Goal: Task Accomplishment & Management: Manage account settings

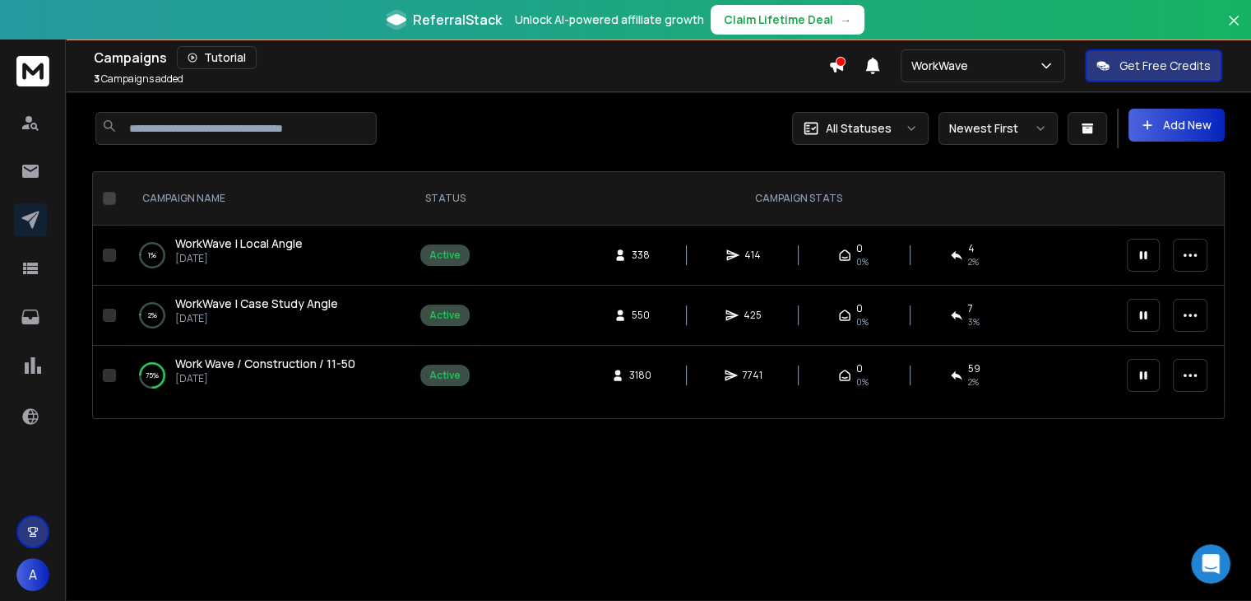
click at [298, 306] on span "WorkWave | Case Study Angle" at bounding box center [256, 303] width 163 height 16
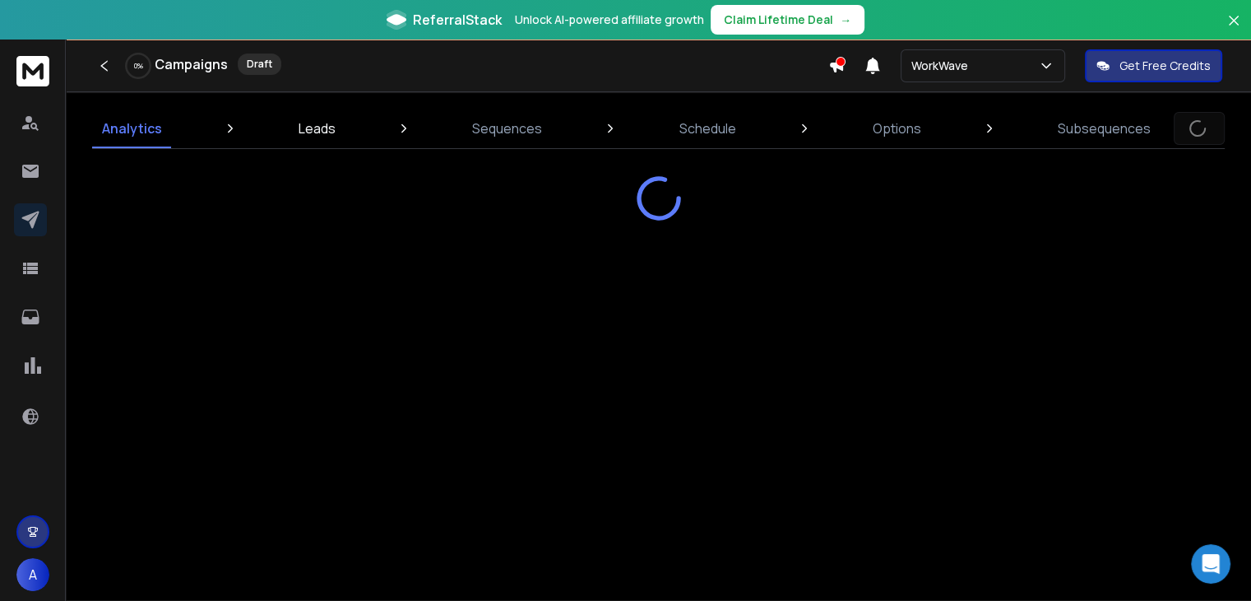
click at [336, 117] on link "Leads" at bounding box center [317, 128] width 57 height 39
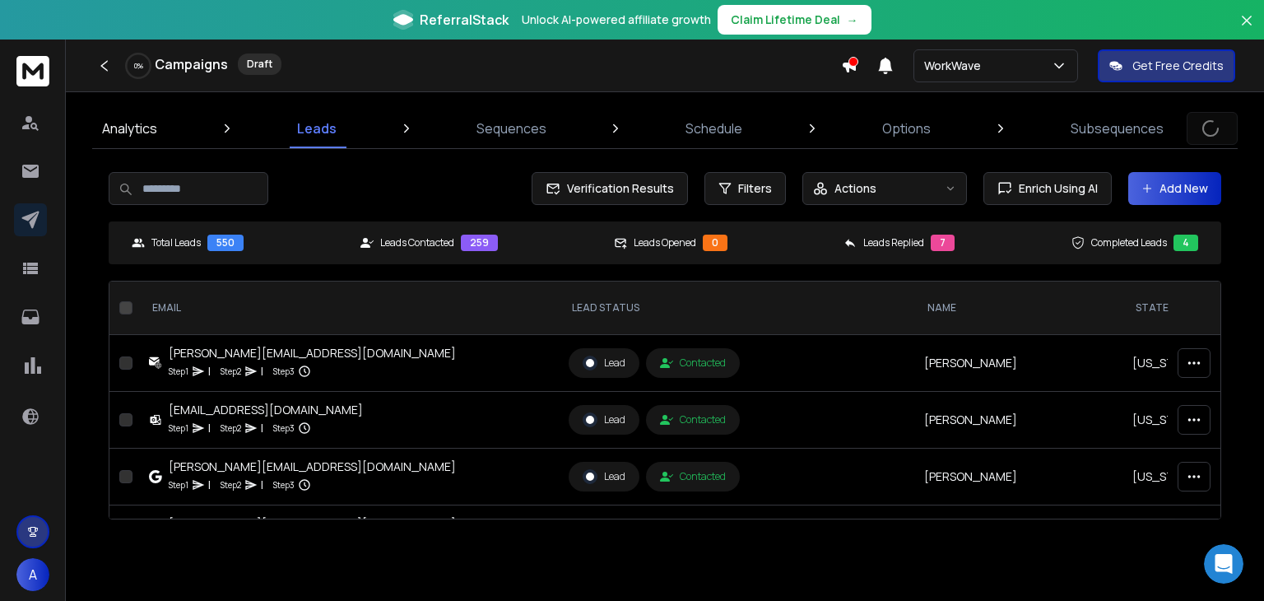
click at [151, 124] on p "Analytics" at bounding box center [129, 128] width 55 height 20
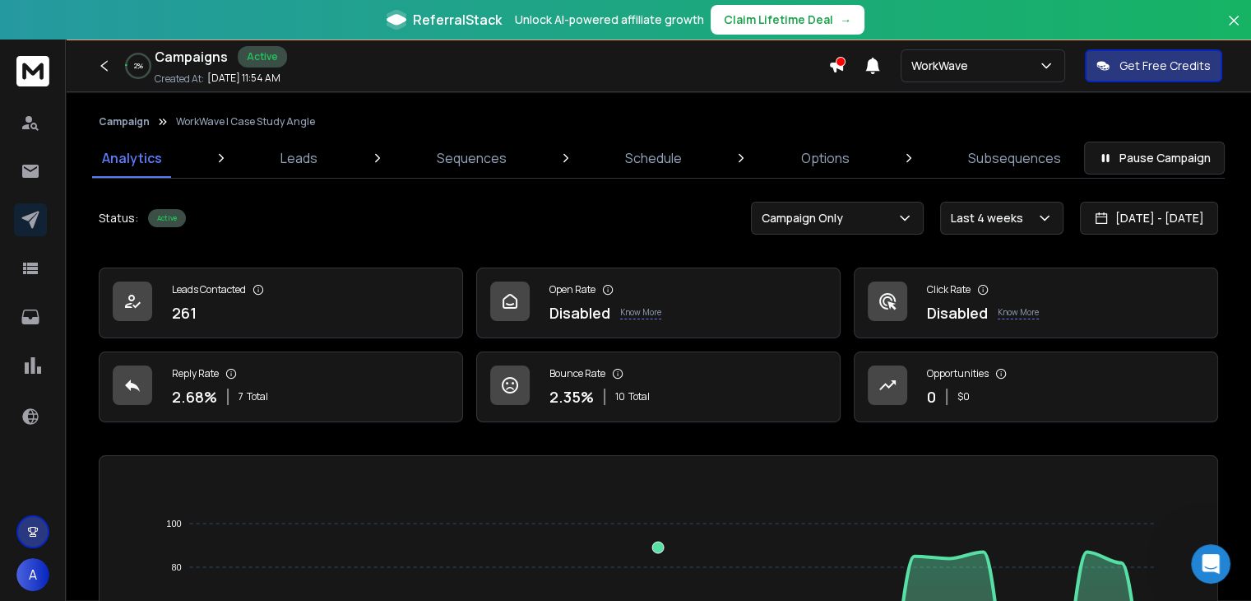
click at [35, 216] on icon at bounding box center [29, 219] width 17 height 17
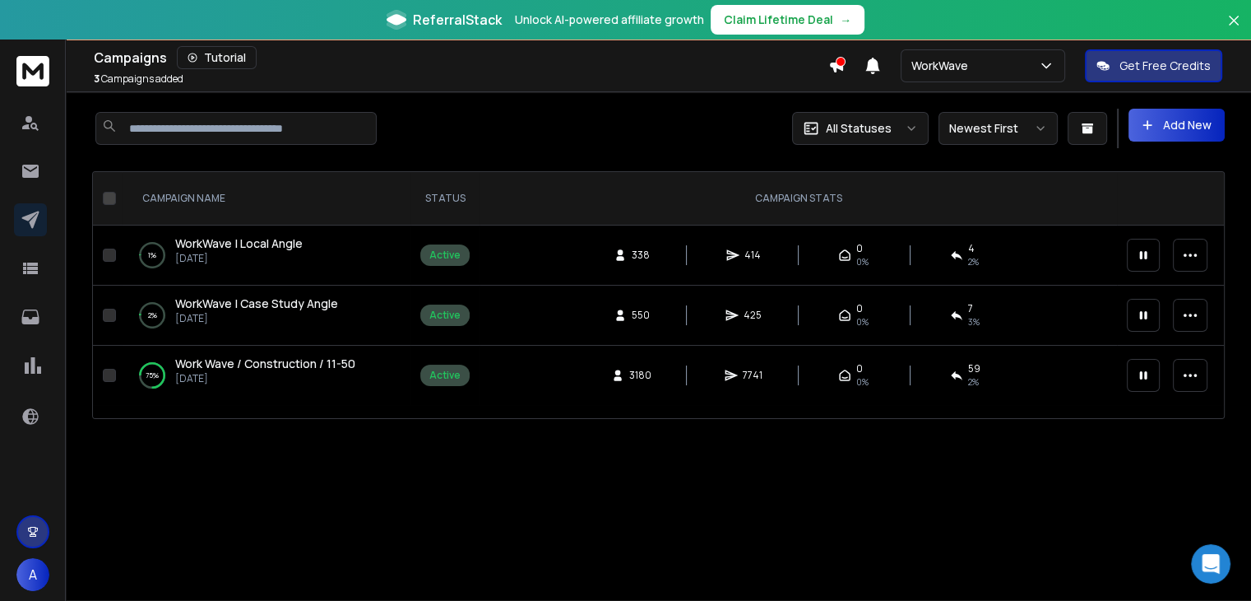
click at [309, 240] on div "1 % WorkWave | Local Angle 7 days ago" at bounding box center [266, 254] width 255 height 39
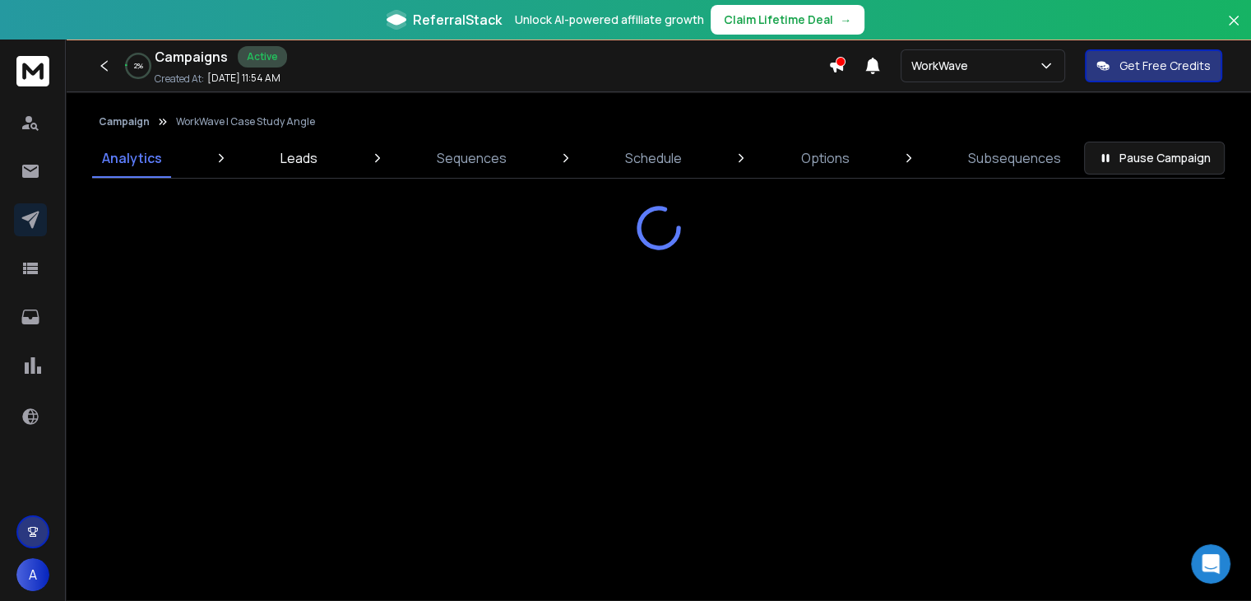
click at [318, 154] on link "Leads" at bounding box center [299, 157] width 57 height 39
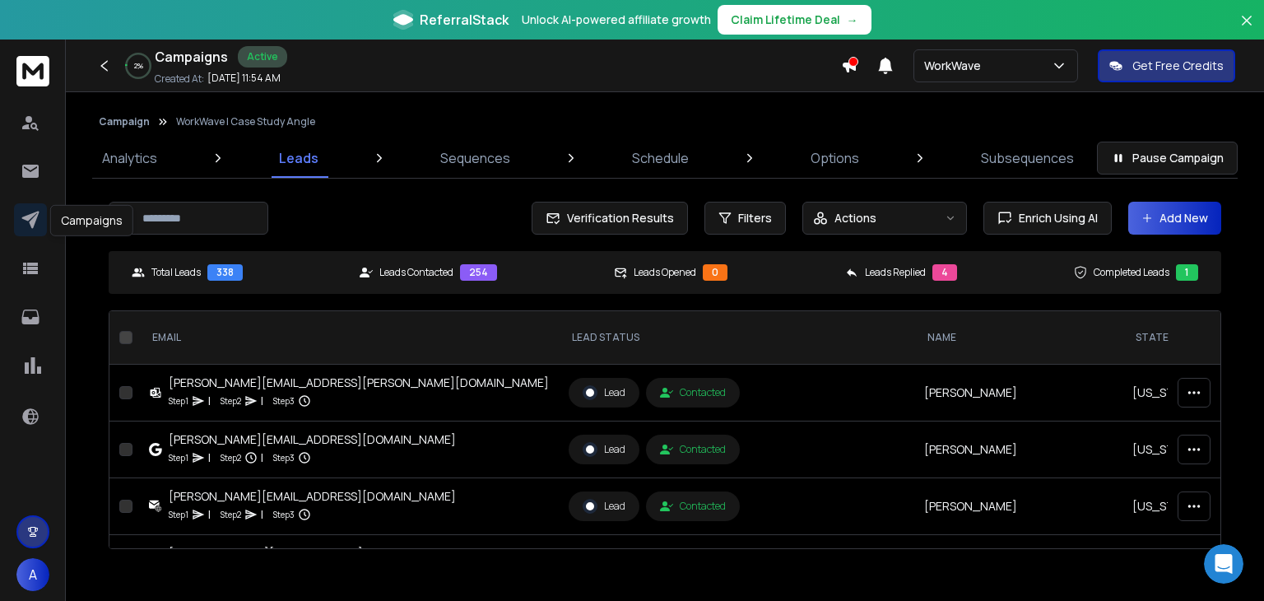
click at [33, 220] on icon at bounding box center [29, 219] width 17 height 17
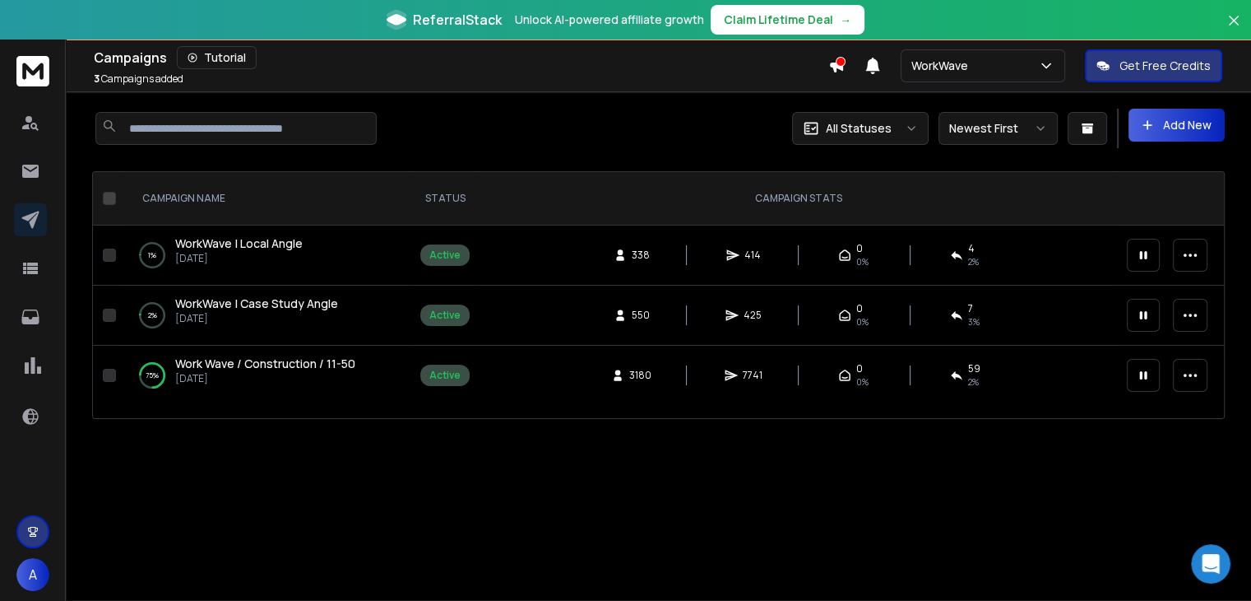
click at [295, 309] on span "WorkWave | Case Study Angle" at bounding box center [256, 303] width 163 height 16
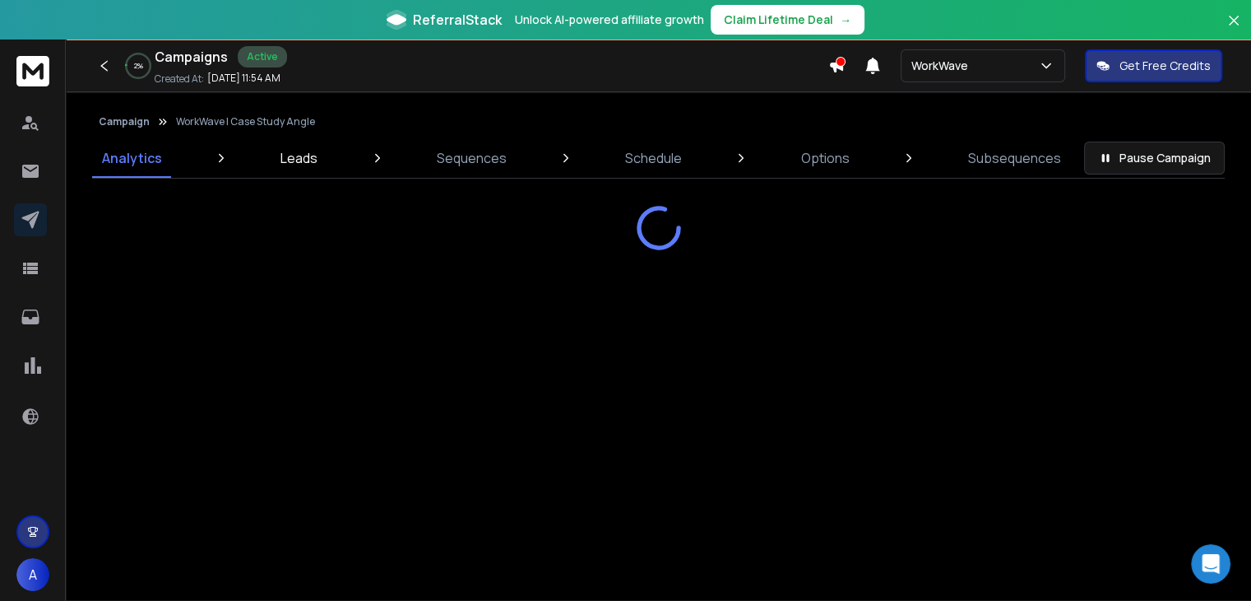
click at [313, 160] on p "Leads" at bounding box center [299, 158] width 37 height 20
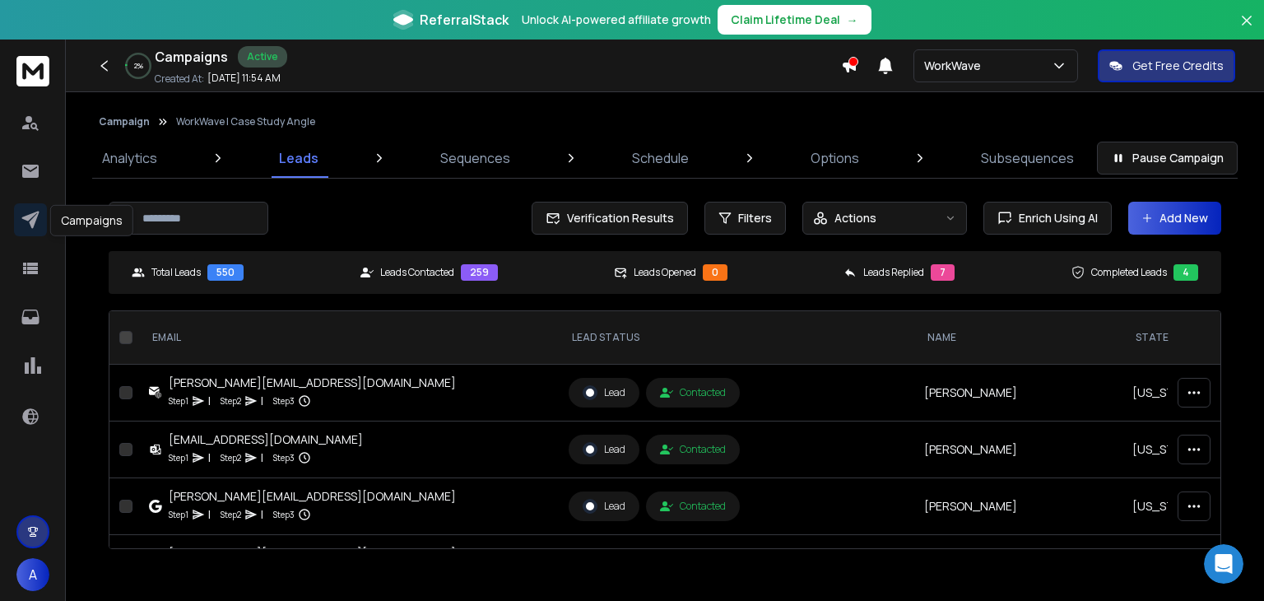
click at [28, 218] on icon at bounding box center [29, 219] width 17 height 17
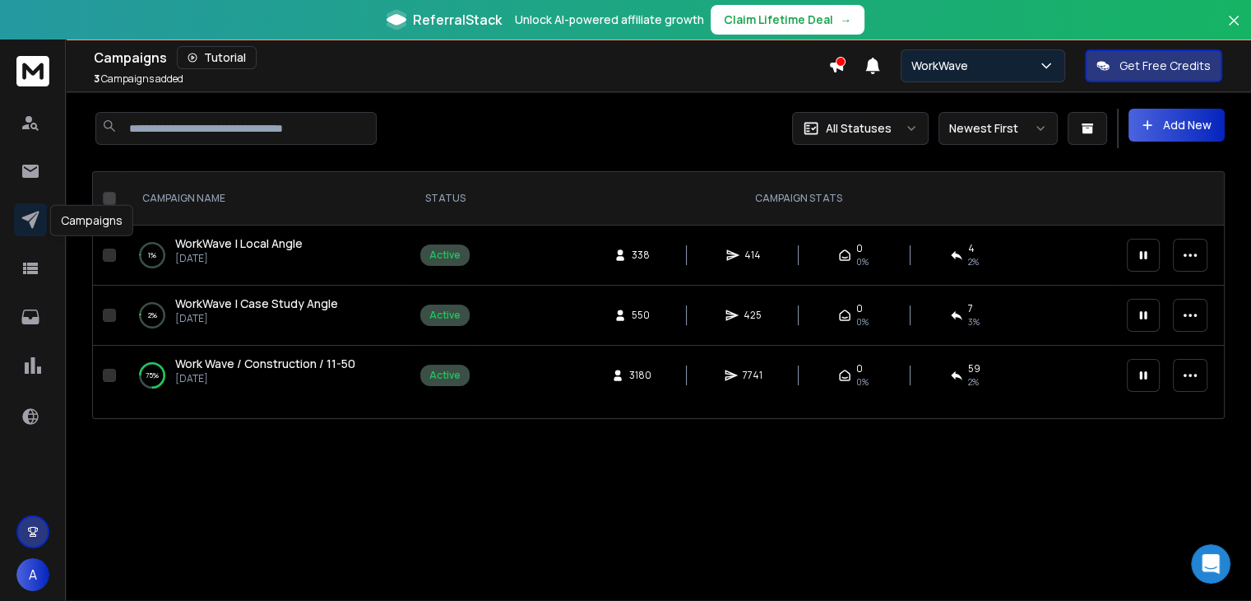
click at [966, 67] on p "WorkWave" at bounding box center [943, 66] width 63 height 16
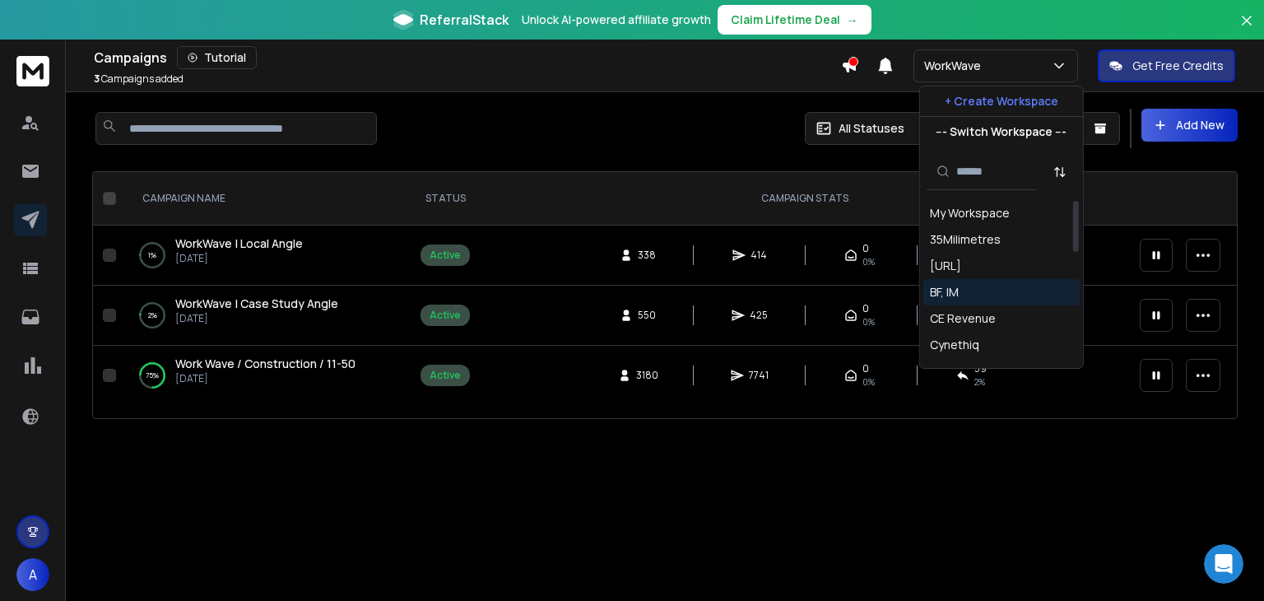
click at [981, 289] on div "BF, IM" at bounding box center [1001, 292] width 156 height 26
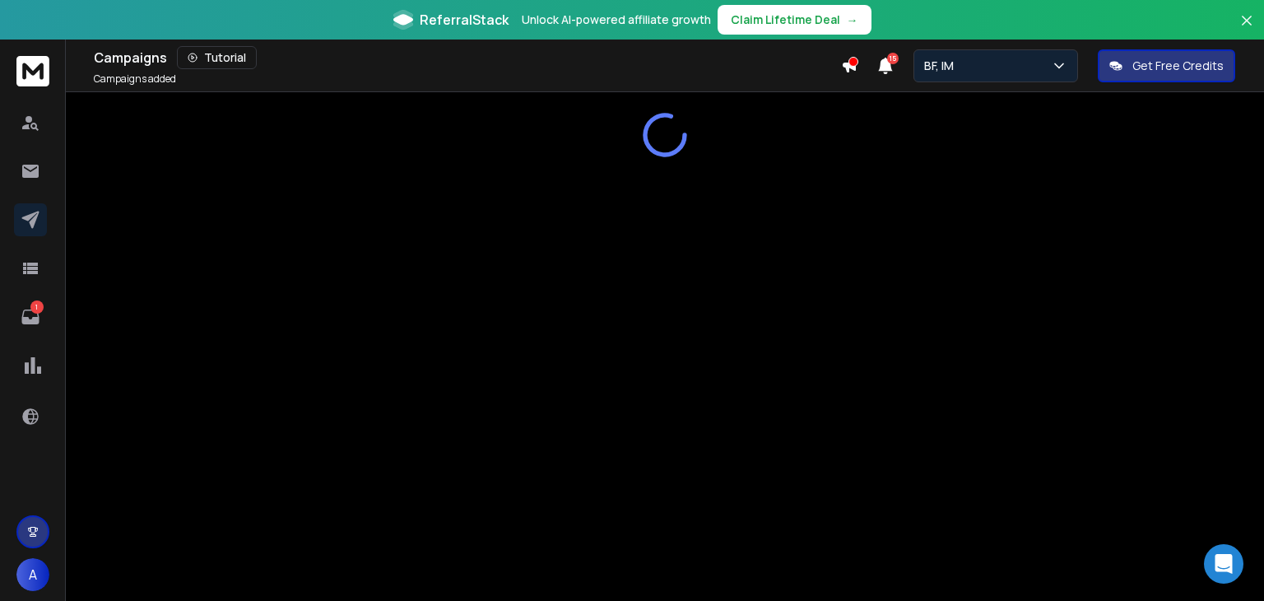
click at [973, 81] on button "BF, IM" at bounding box center [995, 65] width 165 height 33
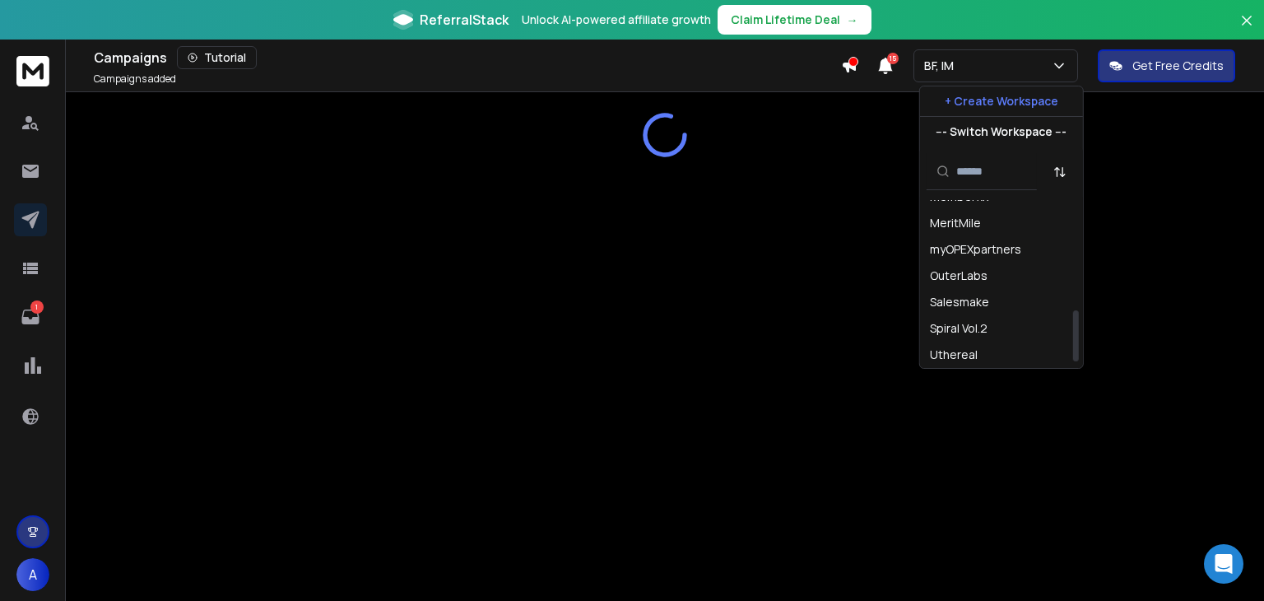
scroll to position [362, 0]
drag, startPoint x: 1076, startPoint y: 221, endPoint x: 1072, endPoint y: 341, distance: 119.4
click at [1073, 341] on div at bounding box center [1076, 338] width 6 height 51
click at [991, 263] on div "Spiral Vol.2" at bounding box center [1001, 272] width 156 height 26
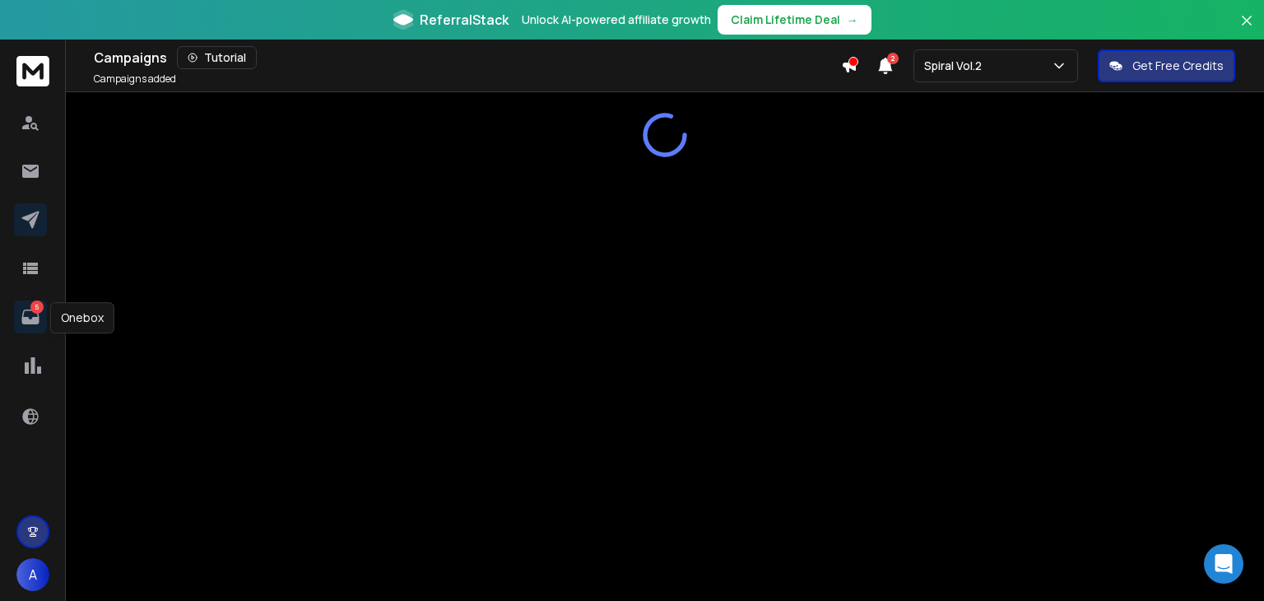
click at [23, 323] on icon at bounding box center [29, 316] width 17 height 15
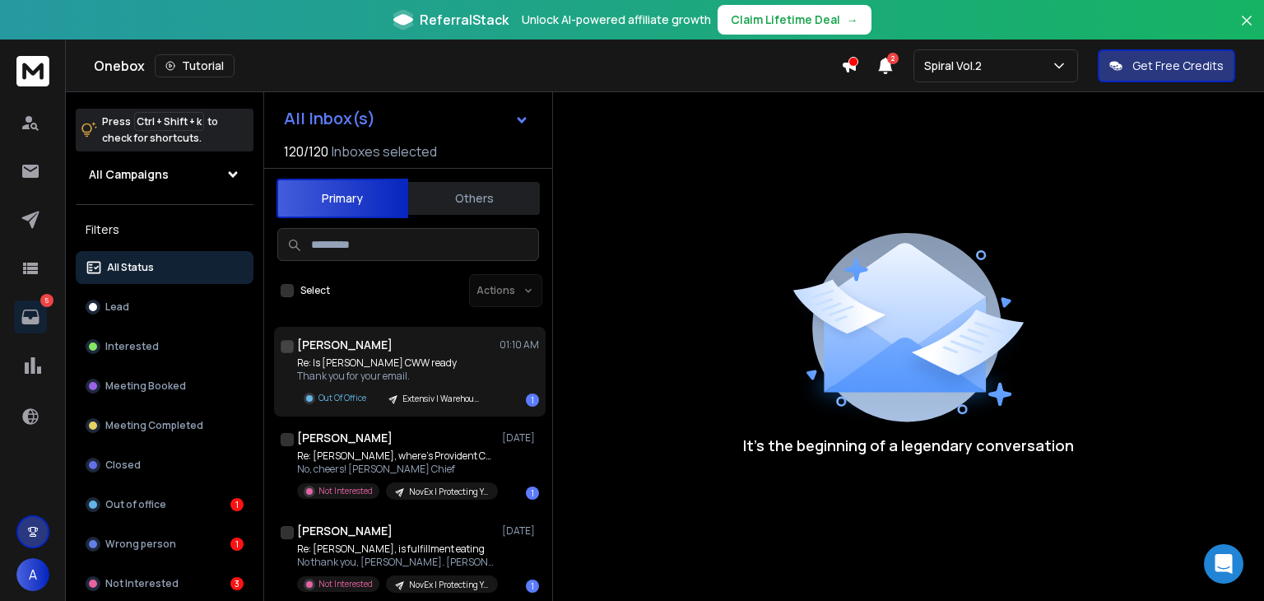
click at [470, 365] on p "Re: Is Tucker CWW ready" at bounding box center [394, 362] width 194 height 13
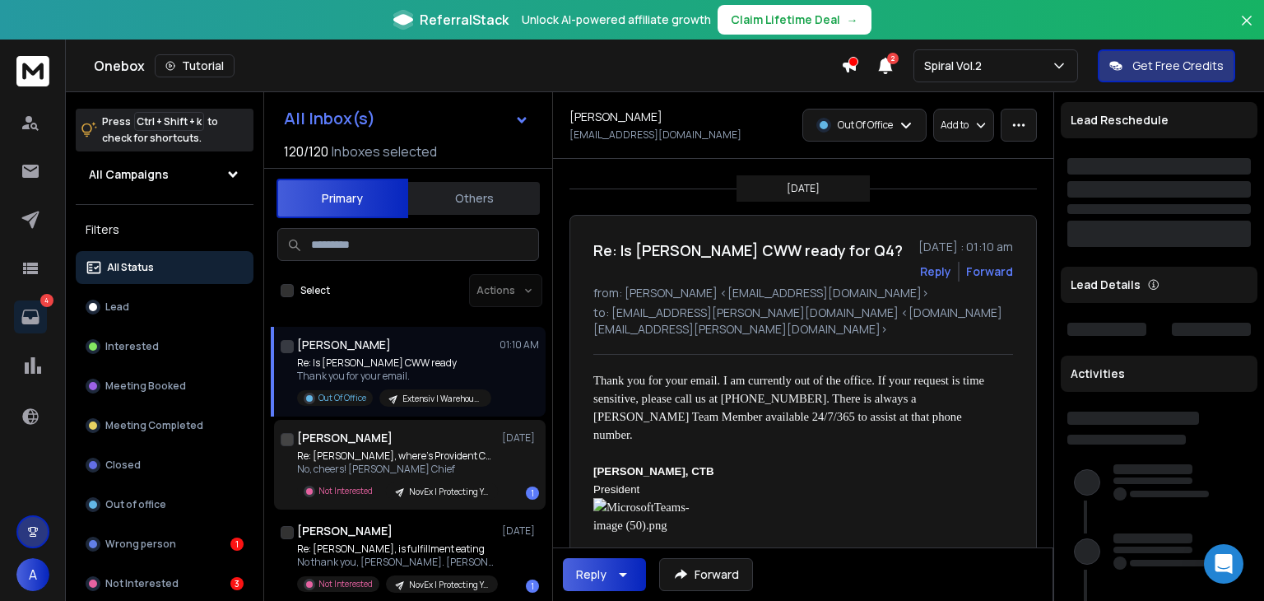
click at [466, 452] on p "Re: Mike, where’s Provident Care" at bounding box center [395, 455] width 197 height 13
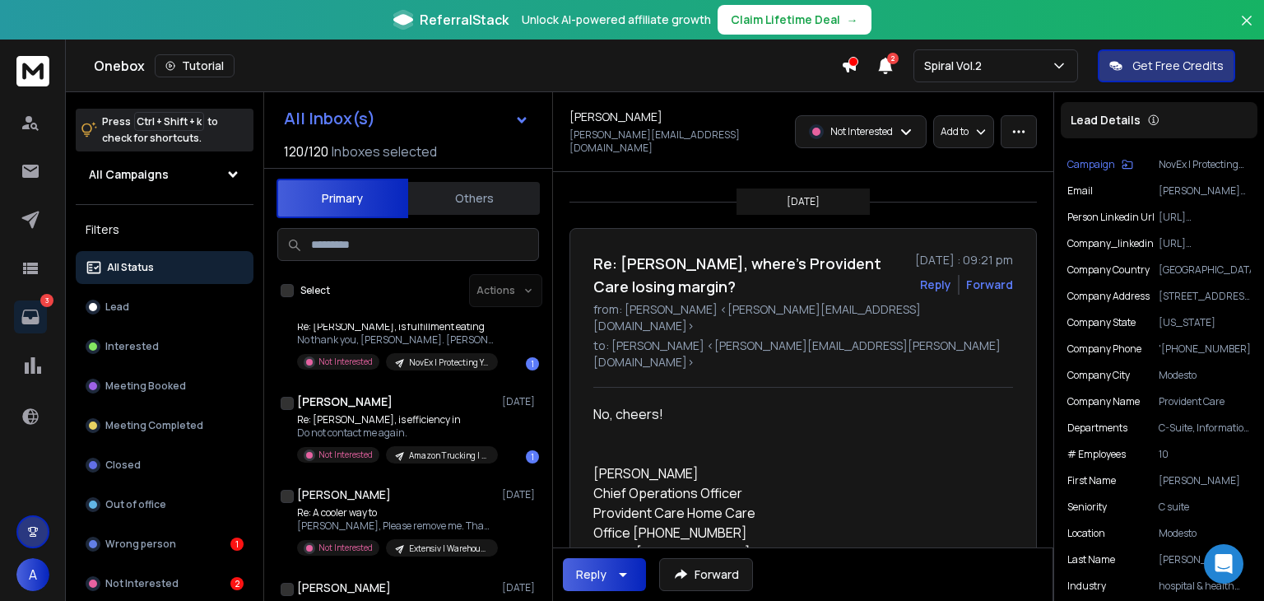
scroll to position [186, 0]
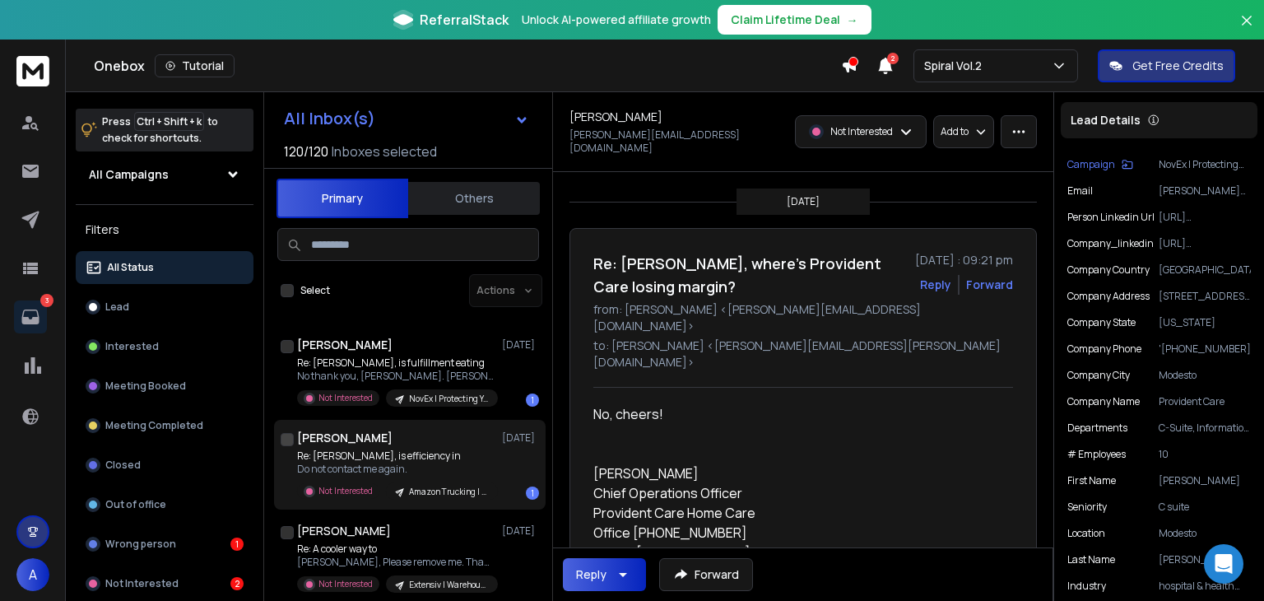
click at [458, 449] on p "Re: Betsey, is efficiency in" at bounding box center [395, 455] width 197 height 13
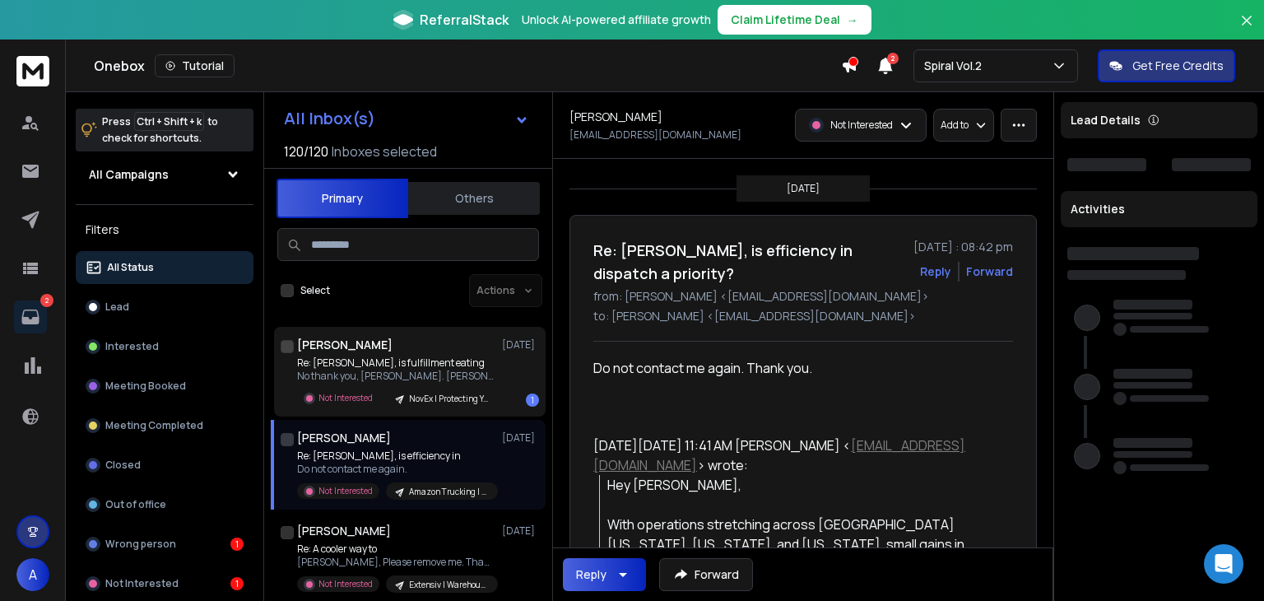
click at [471, 364] on p "Re: Rusty, is fulfillment eating" at bounding box center [395, 362] width 197 height 13
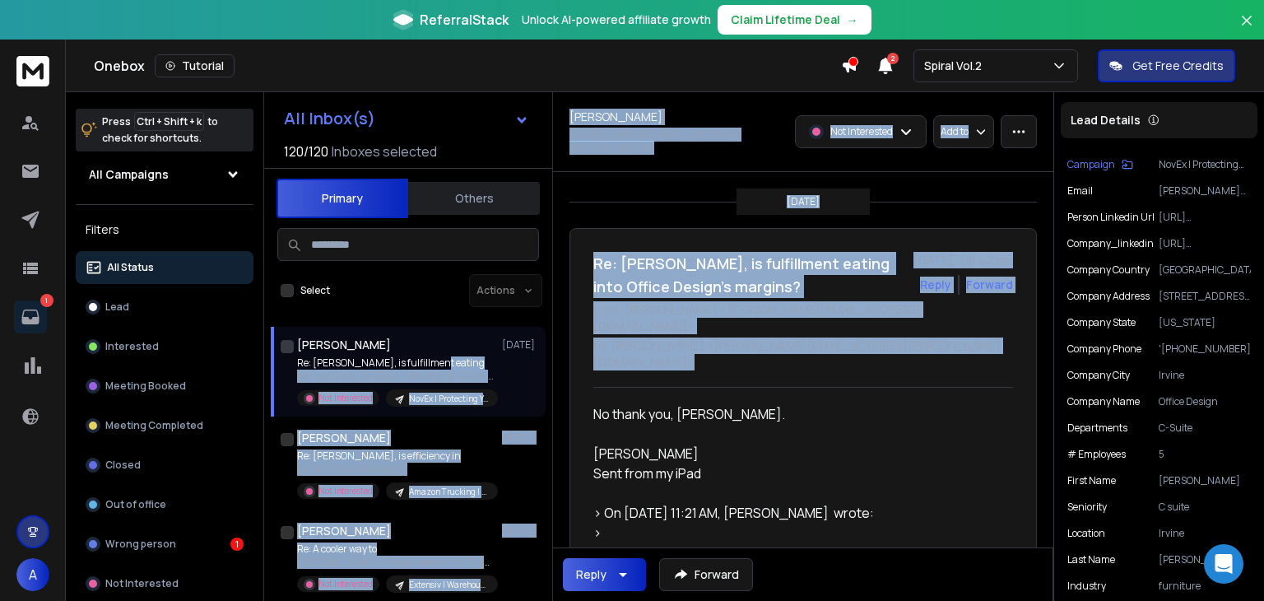
drag, startPoint x: 552, startPoint y: 363, endPoint x: 555, endPoint y: 336, distance: 27.3
click at [555, 336] on div "All Inbox(s) 120 / 120 Inboxes selected Primary Others Select Actions Jim Tucke…" at bounding box center [763, 392] width 1000 height 601
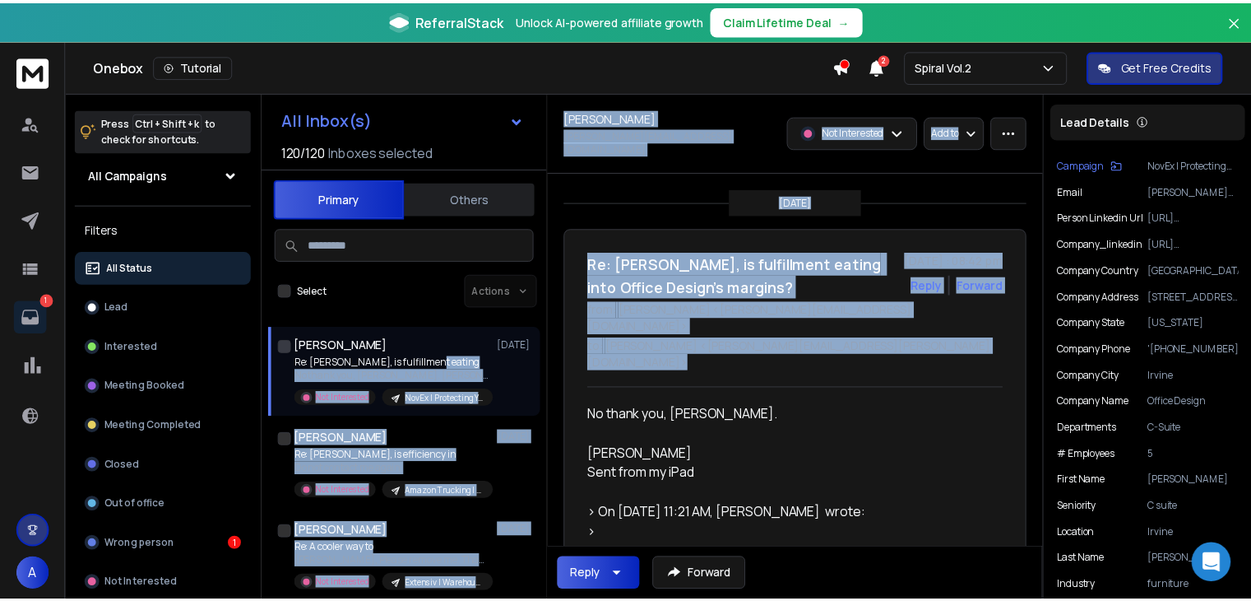
scroll to position [0, 0]
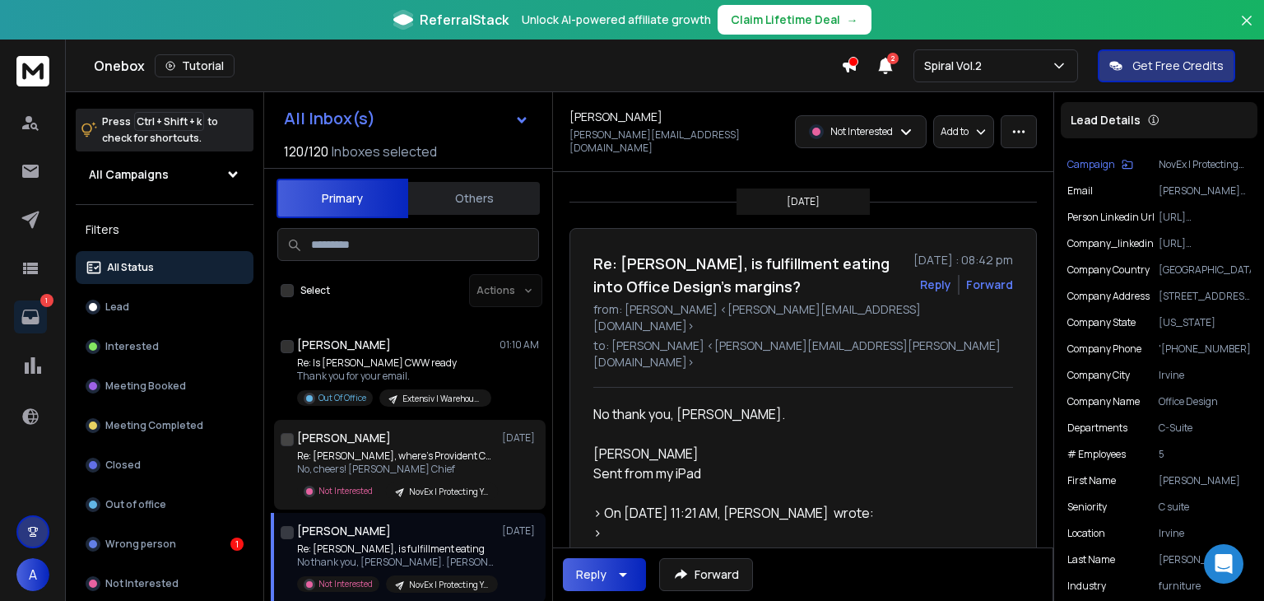
click at [488, 448] on div "Mike Jantz 14 Oct Re: Mike, where’s Provident Care No, cheers! Michael Jantz Ch…" at bounding box center [418, 464] width 242 height 70
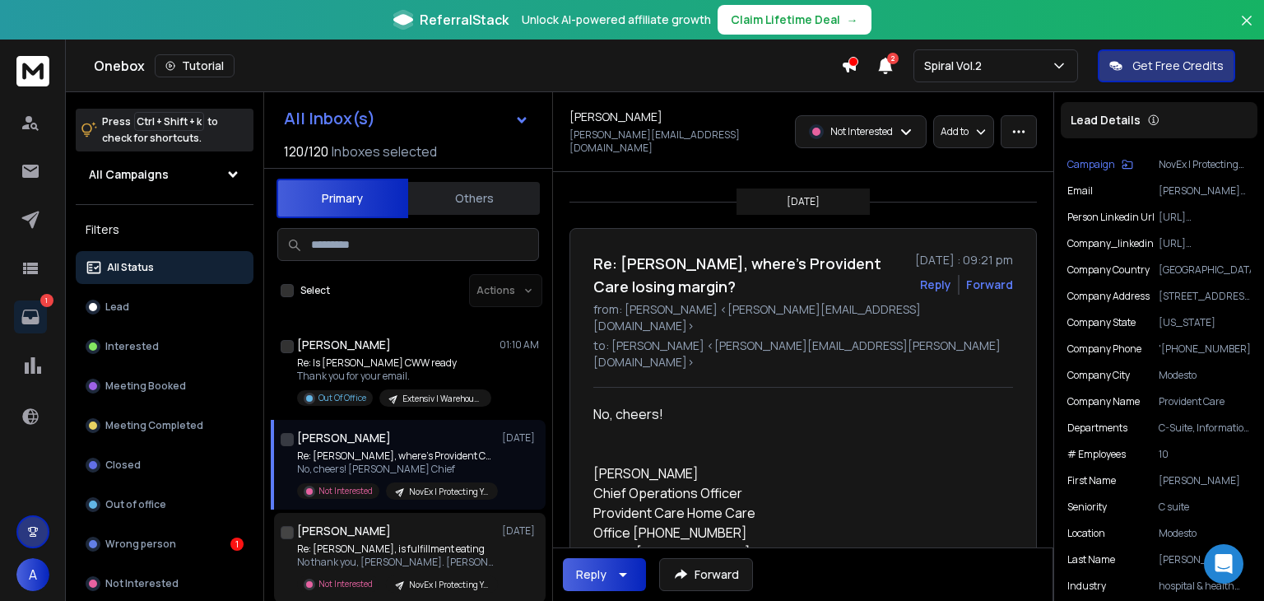
click at [448, 575] on div "NovEx | Protecting Your Margins | USA | 1-25" at bounding box center [442, 583] width 112 height 17
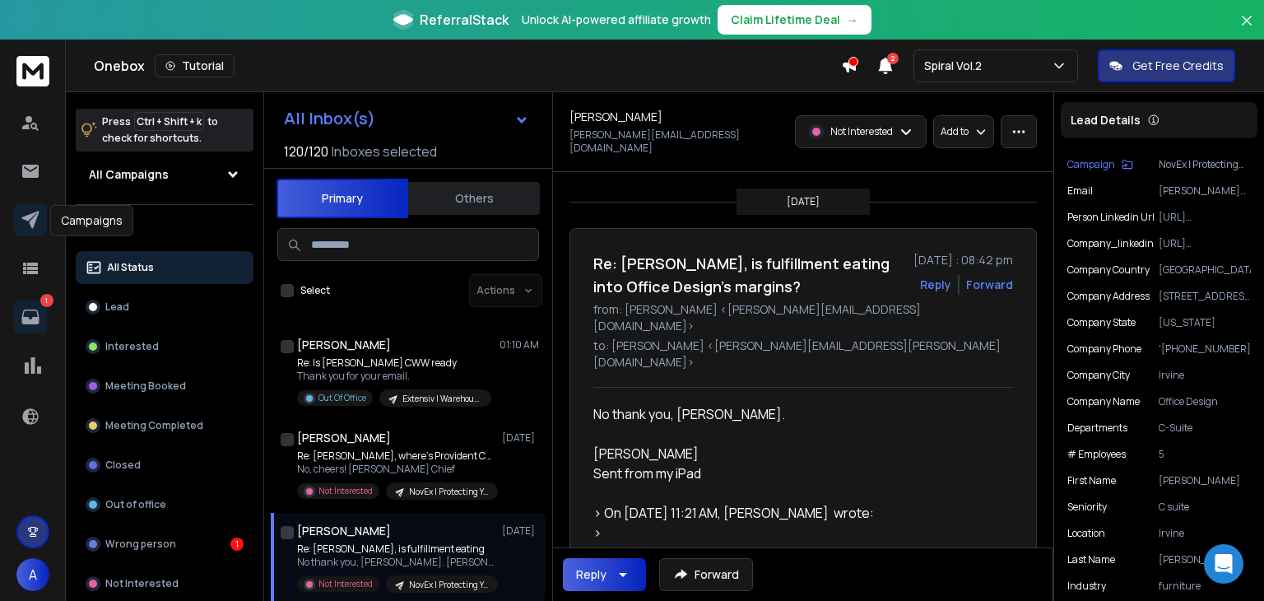
click at [42, 213] on link at bounding box center [30, 219] width 33 height 33
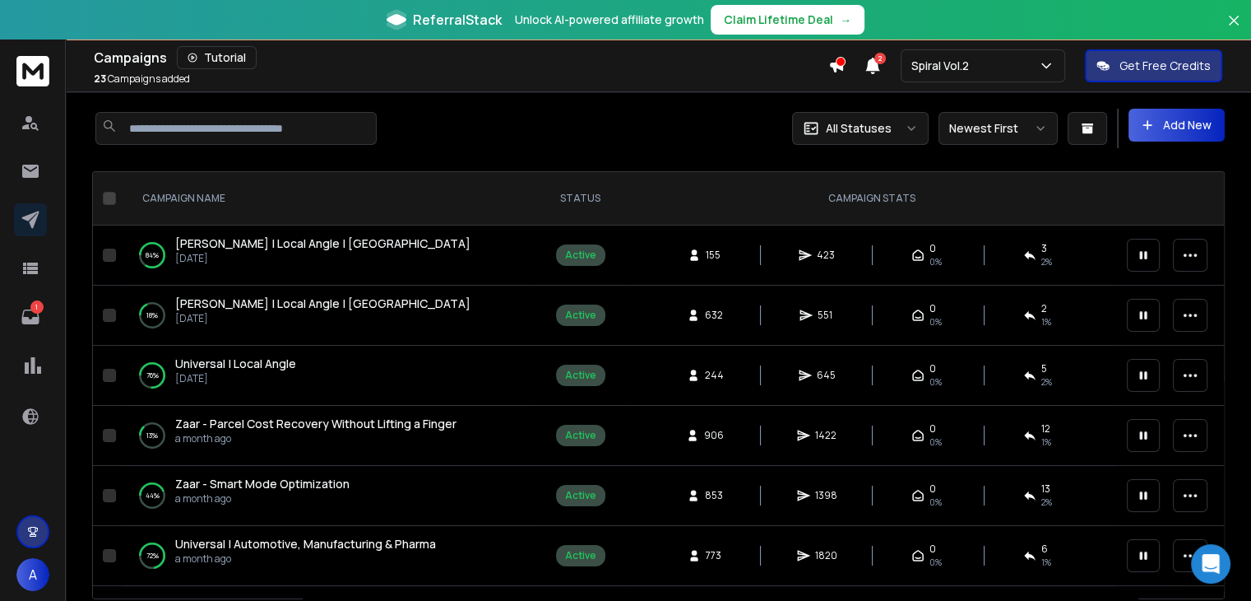
click at [1185, 248] on icon "button" at bounding box center [1190, 255] width 16 height 16
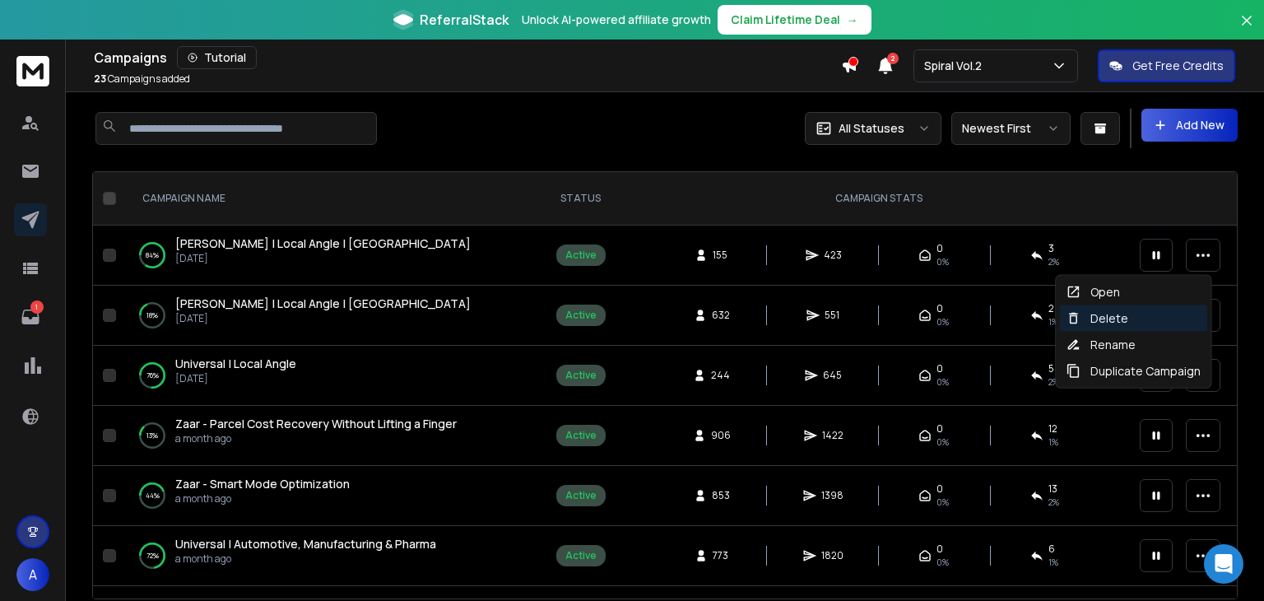
click at [1149, 314] on div "Delete" at bounding box center [1133, 318] width 148 height 26
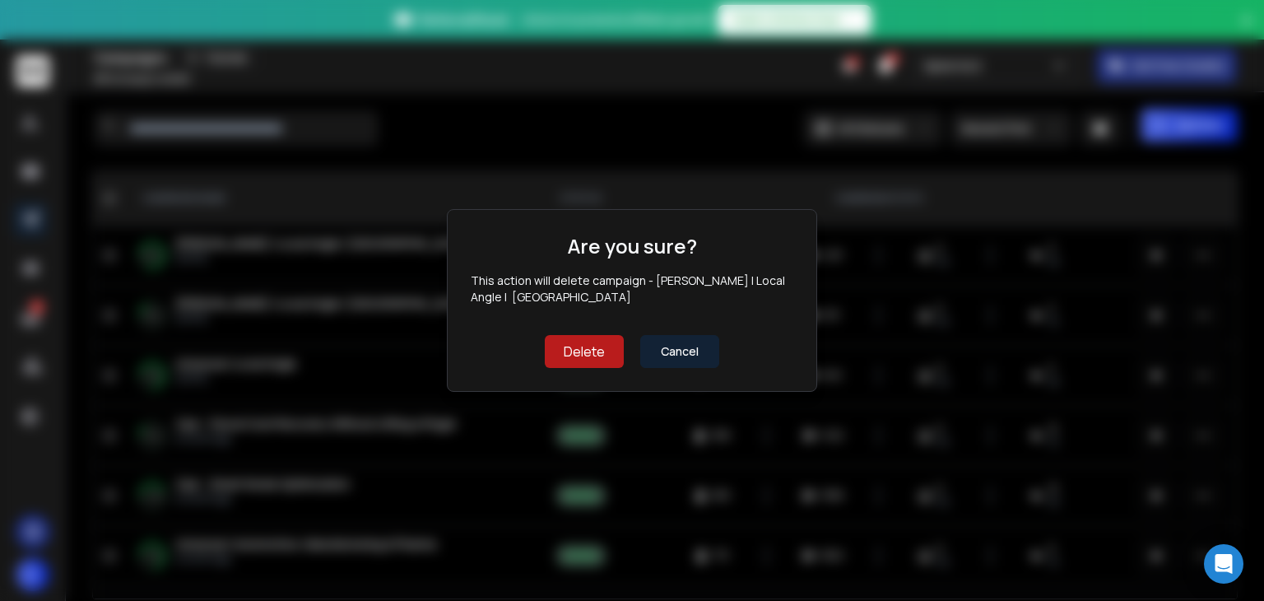
click at [605, 336] on button "Delete" at bounding box center [584, 351] width 79 height 33
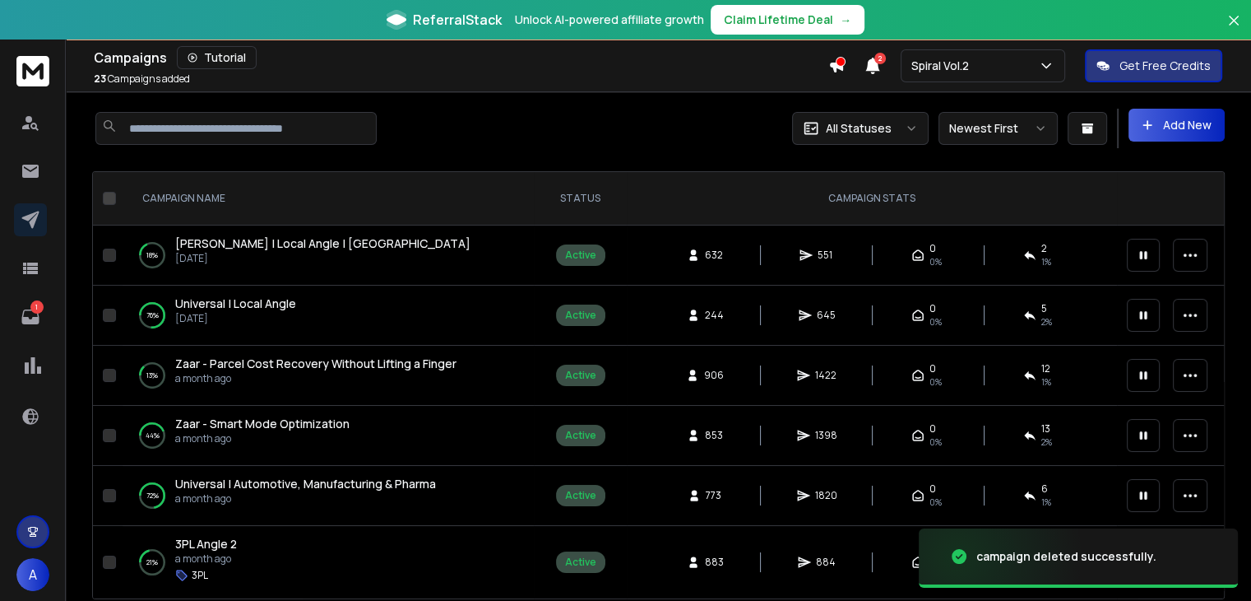
click at [1182, 254] on icon "button" at bounding box center [1190, 255] width 16 height 16
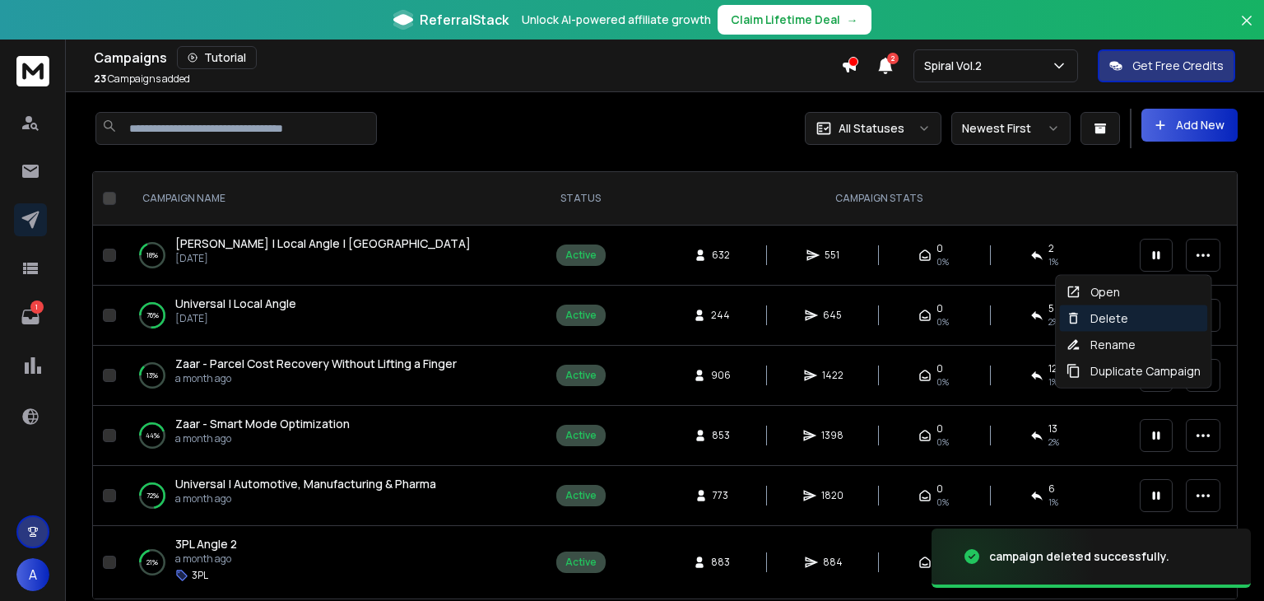
click at [1129, 322] on div "Delete" at bounding box center [1133, 318] width 148 height 26
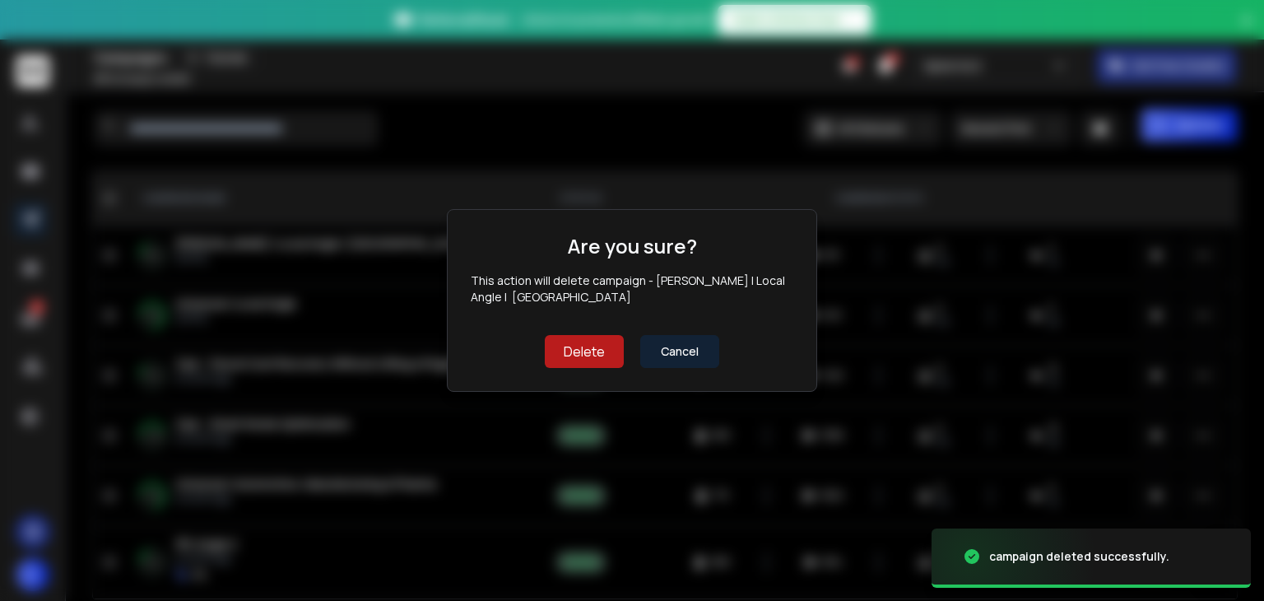
click at [583, 336] on button "Delete" at bounding box center [584, 351] width 79 height 33
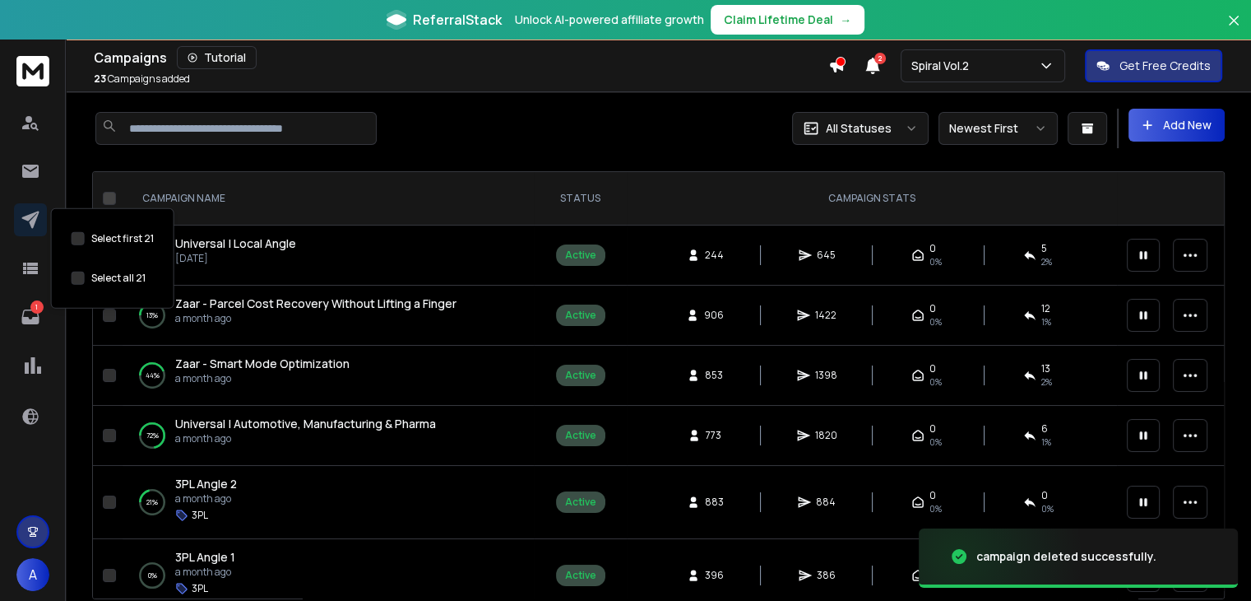
click at [103, 198] on button "Select first 21" at bounding box center [109, 198] width 13 height 13
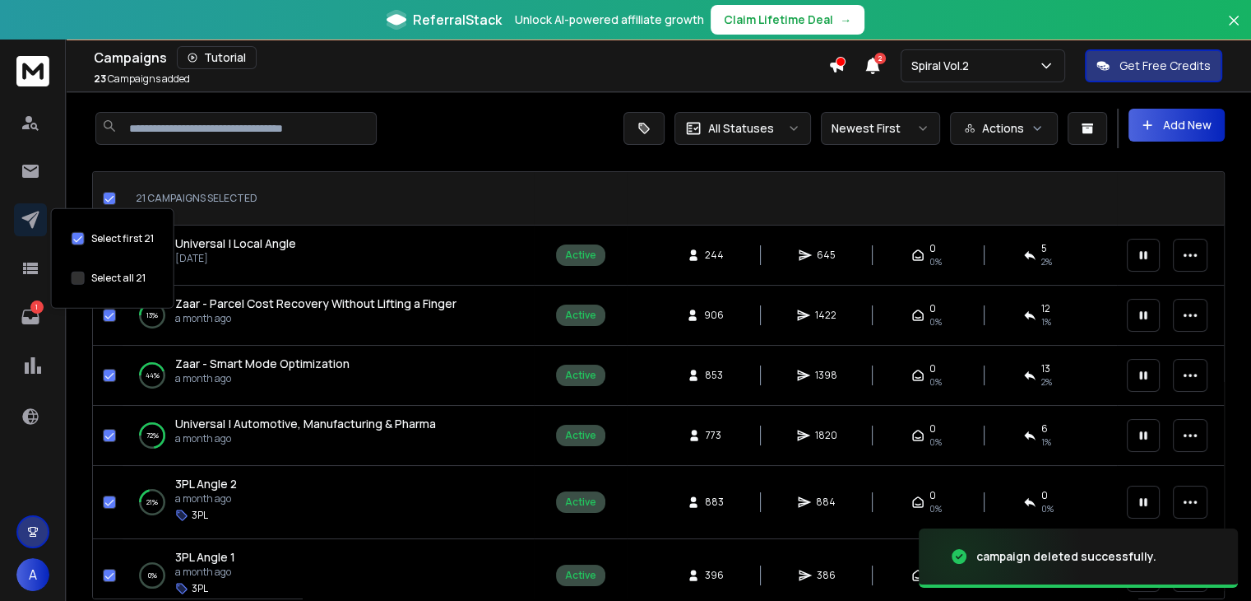
click at [76, 276] on button "Select first 21" at bounding box center [78, 278] width 13 height 13
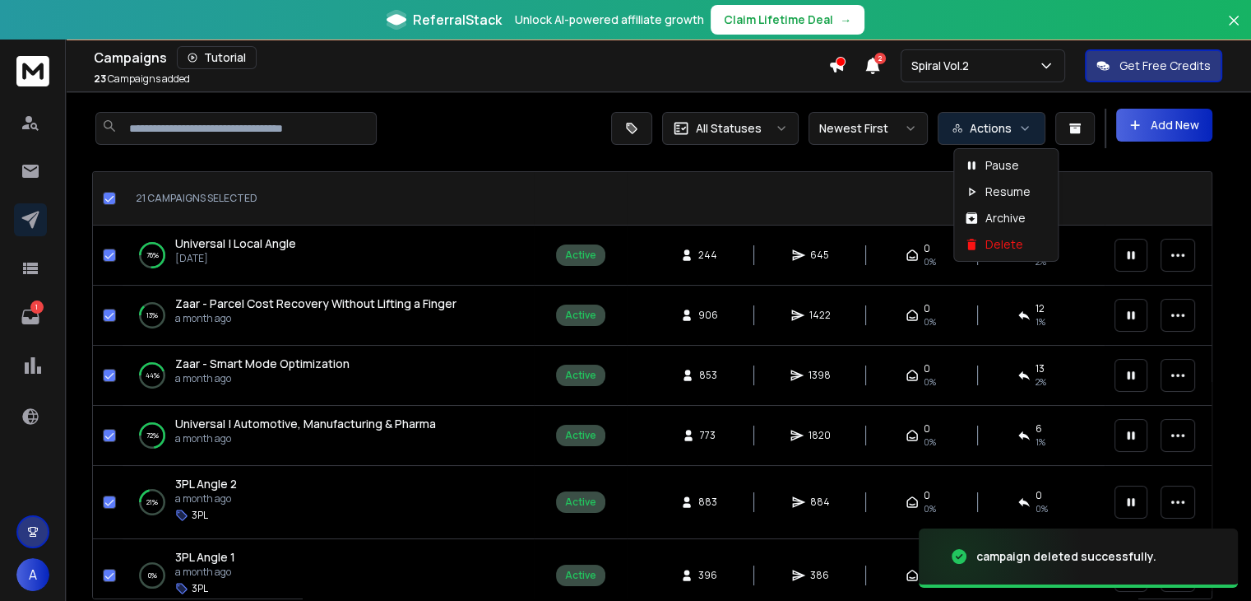
click at [1023, 132] on button "Actions" at bounding box center [992, 128] width 108 height 33
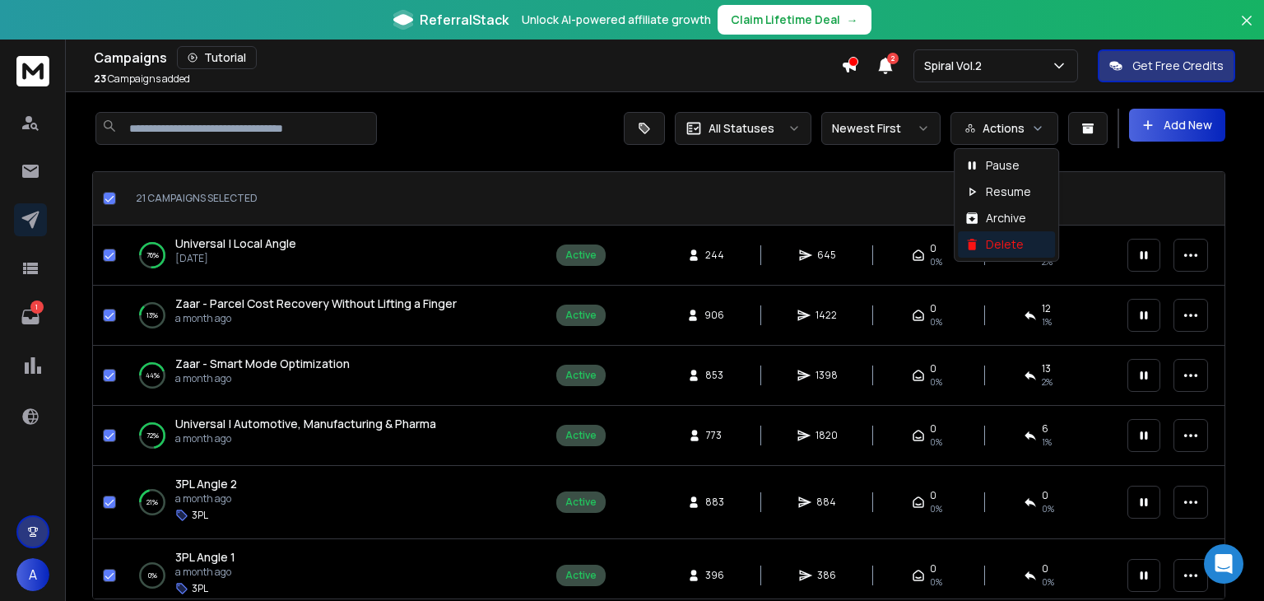
click at [1013, 241] on p "Delete" at bounding box center [1005, 244] width 38 height 16
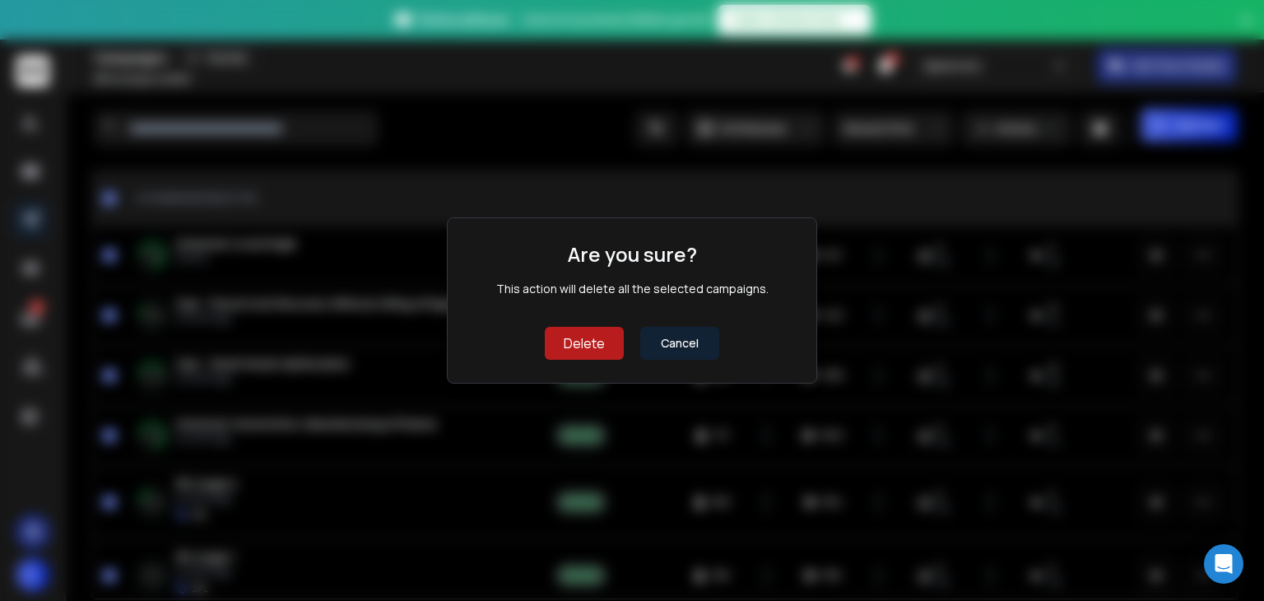
click at [583, 357] on button "delete" at bounding box center [584, 343] width 79 height 33
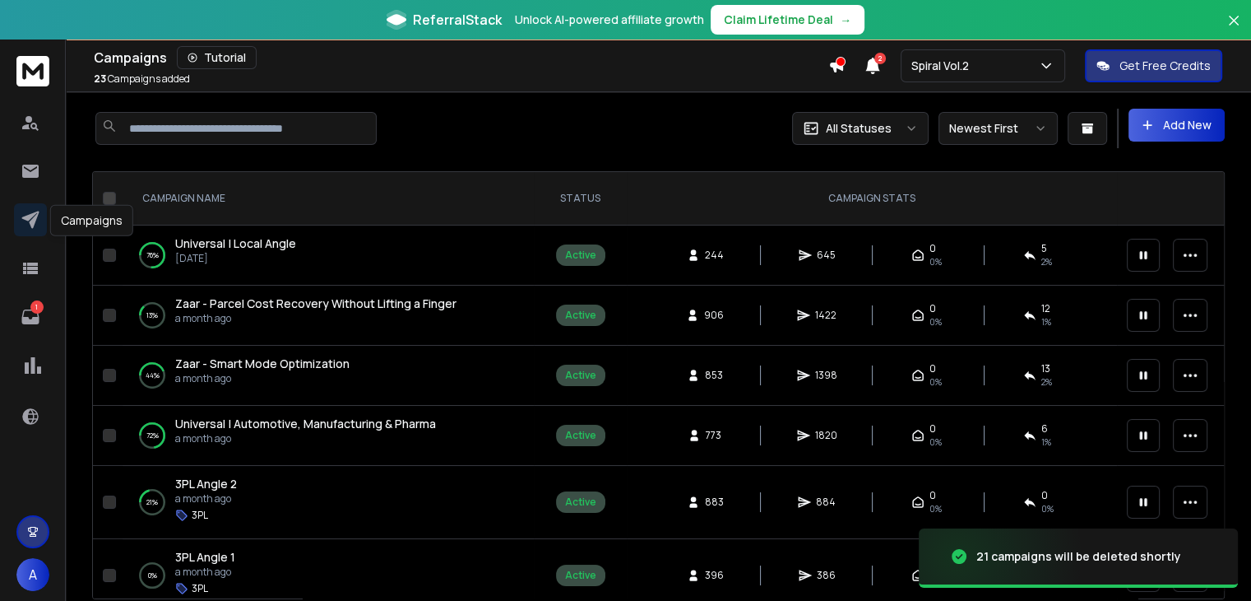
click at [37, 228] on icon at bounding box center [31, 220] width 20 height 20
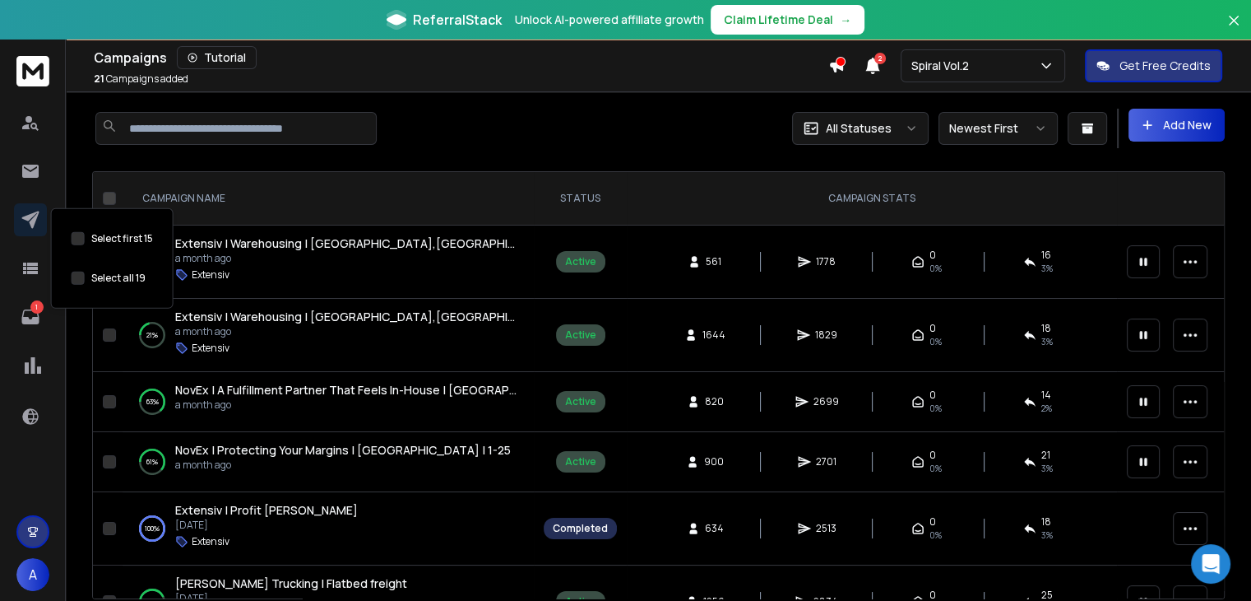
click at [113, 194] on button "Select first 15" at bounding box center [109, 198] width 13 height 13
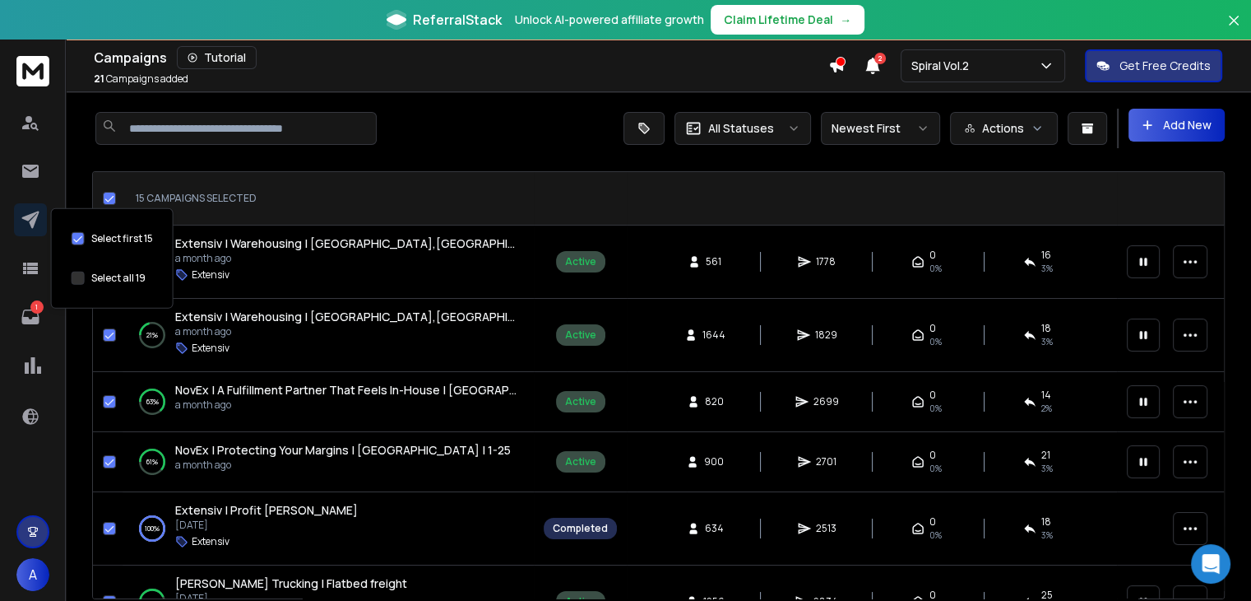
click at [73, 278] on button "Select first 15" at bounding box center [78, 278] width 13 height 13
click at [973, 126] on icon "button" at bounding box center [970, 129] width 12 height 12
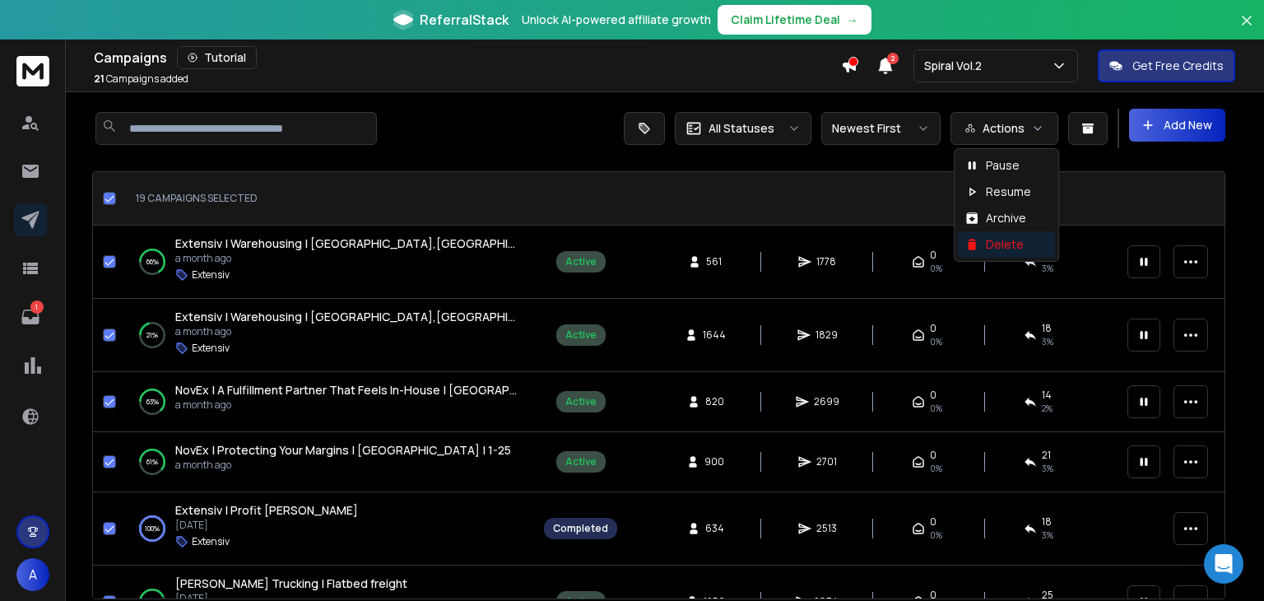
click at [1010, 239] on p "Delete" at bounding box center [1005, 244] width 38 height 16
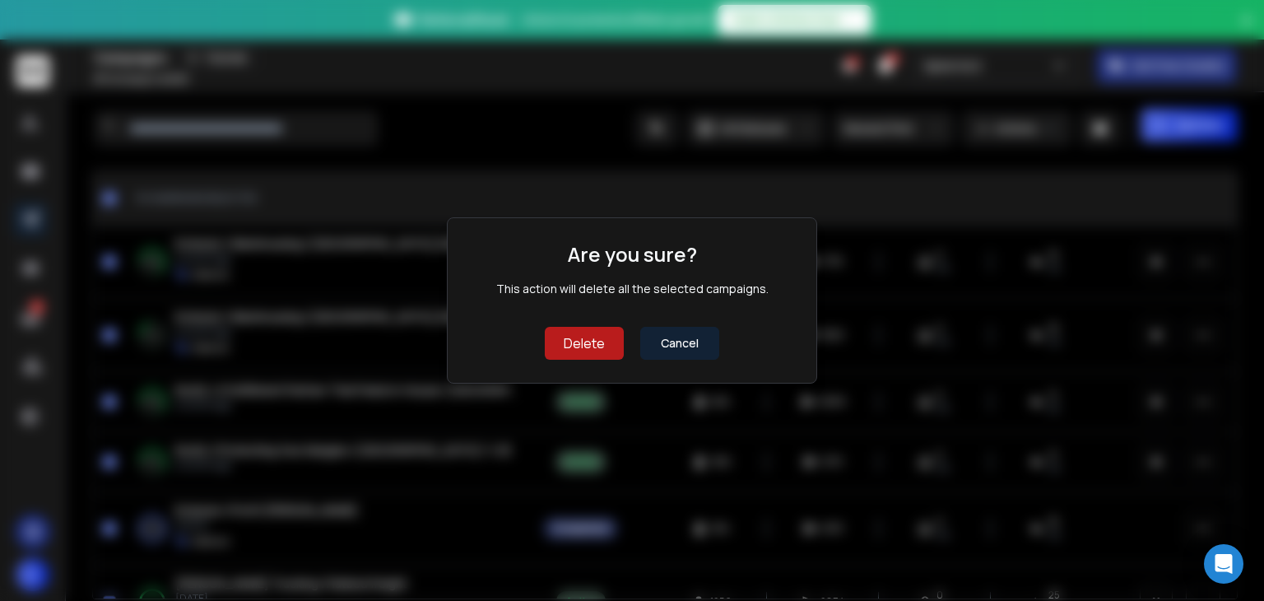
click at [584, 346] on p "delete" at bounding box center [584, 343] width 41 height 20
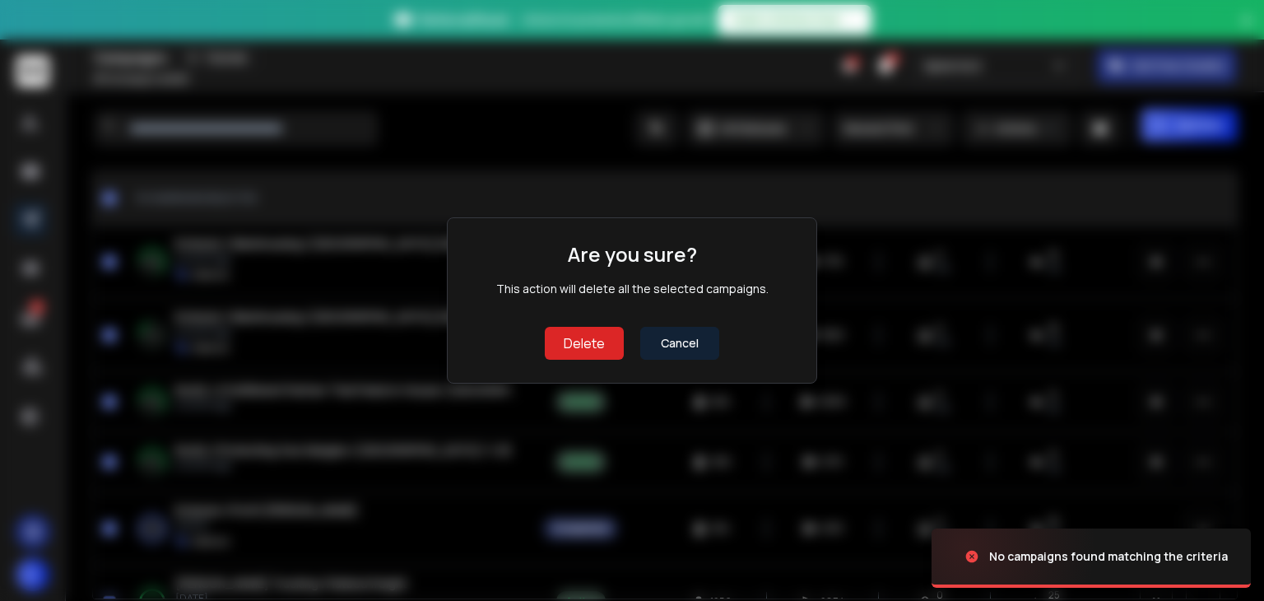
click at [677, 327] on button "Cancel" at bounding box center [679, 343] width 79 height 33
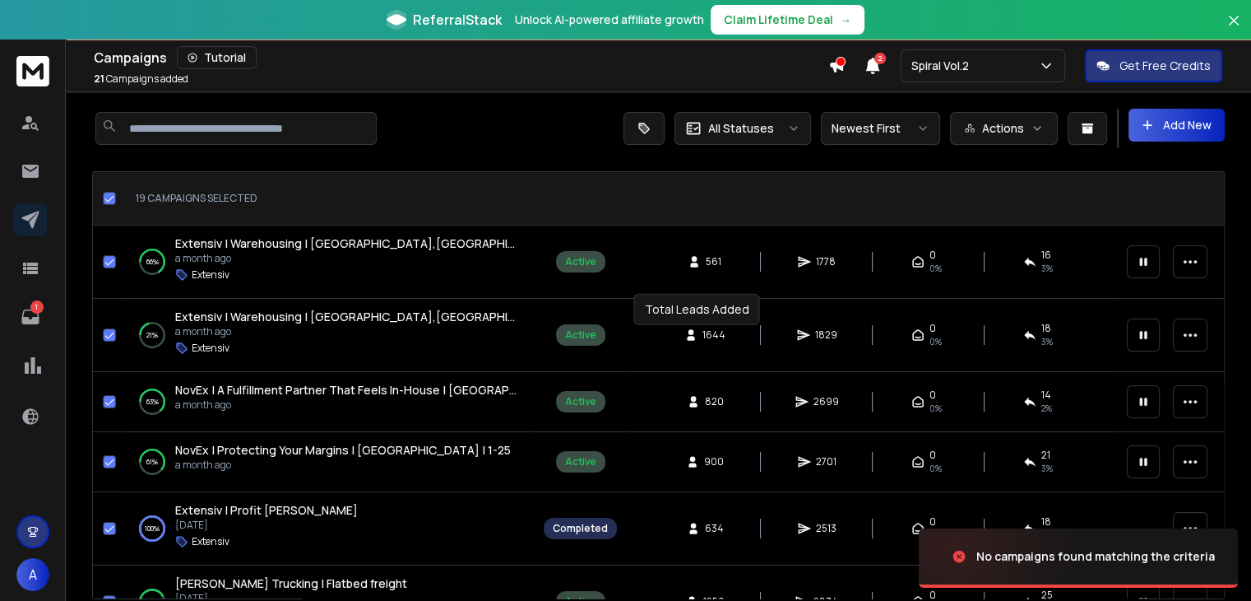
click at [686, 342] on div "1644 1829 0 0% 18 3 %" at bounding box center [871, 335] width 411 height 26
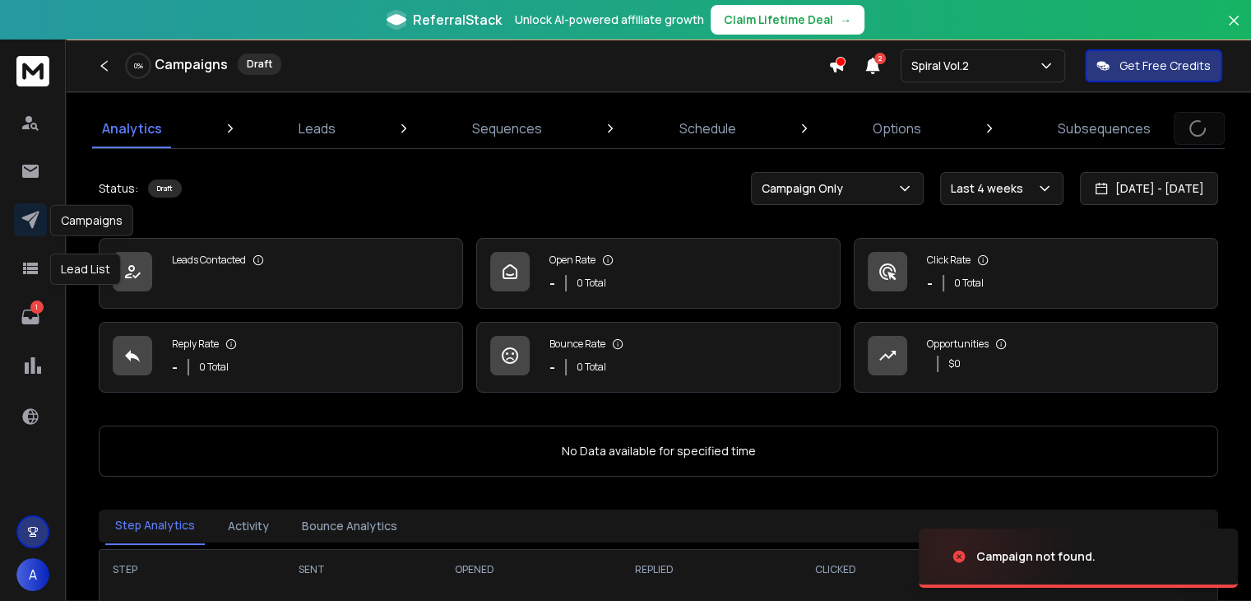
click at [26, 206] on link at bounding box center [30, 219] width 33 height 33
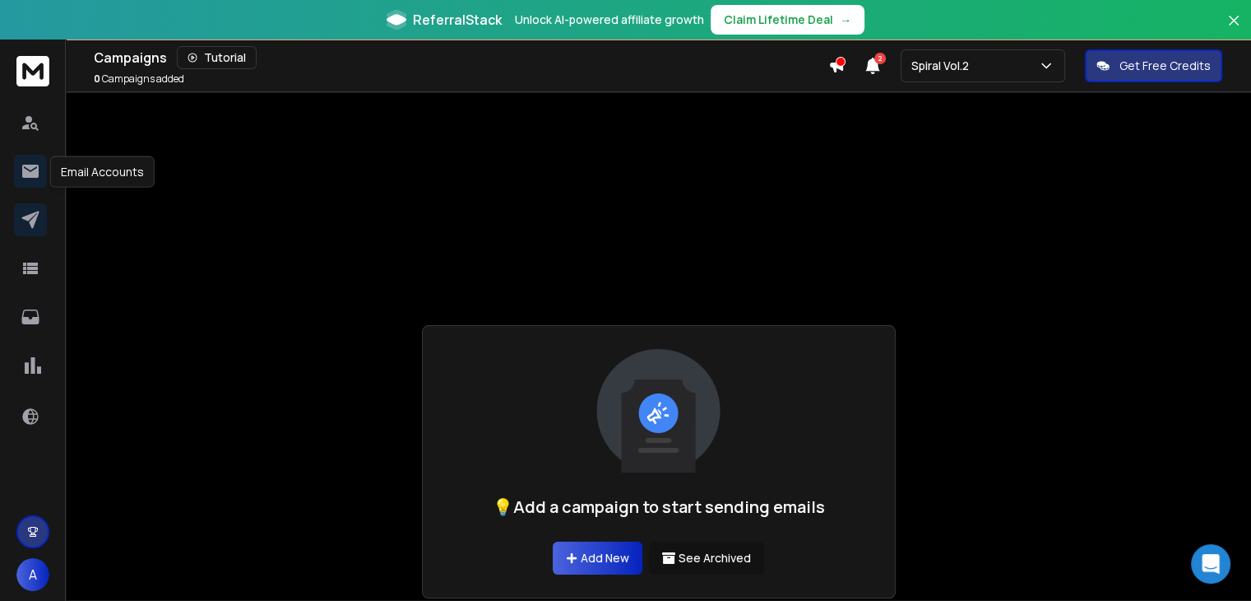
click at [35, 167] on icon at bounding box center [31, 171] width 20 height 20
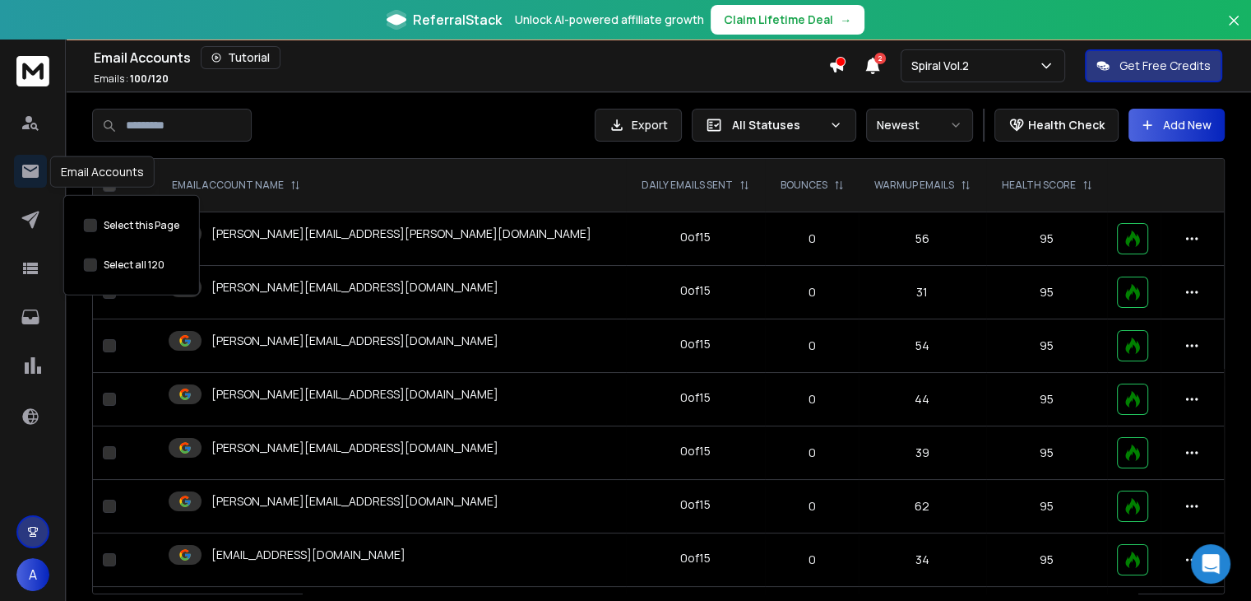
click at [110, 190] on button "Select this Page" at bounding box center [109, 185] width 13 height 13
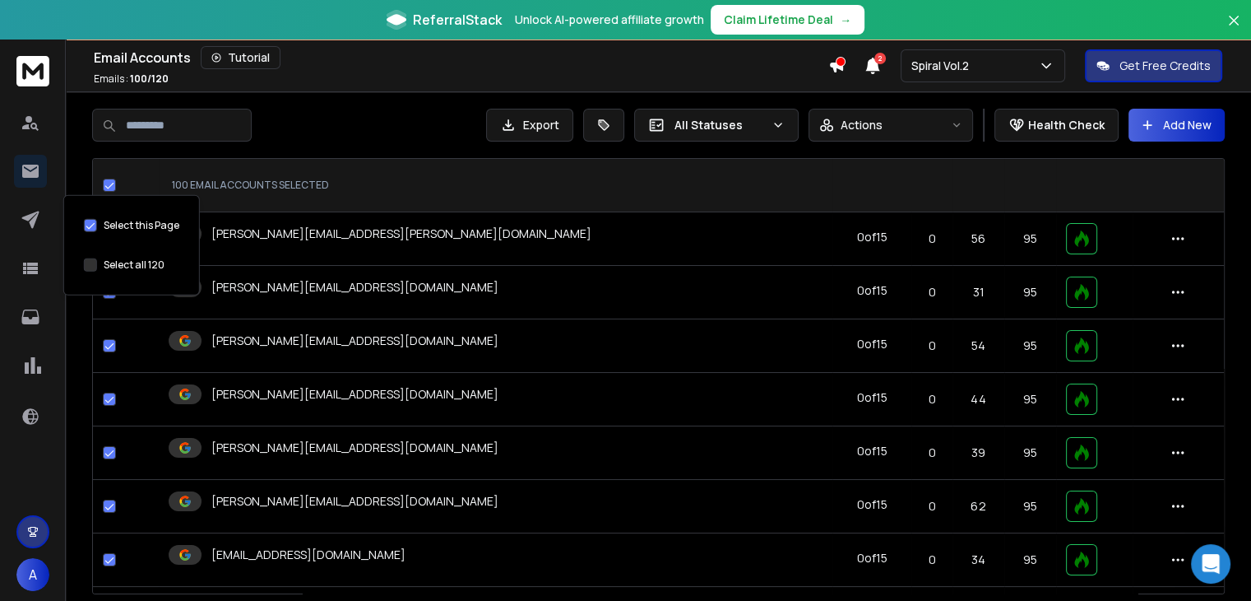
click at [86, 265] on button "Select this Page" at bounding box center [90, 264] width 13 height 13
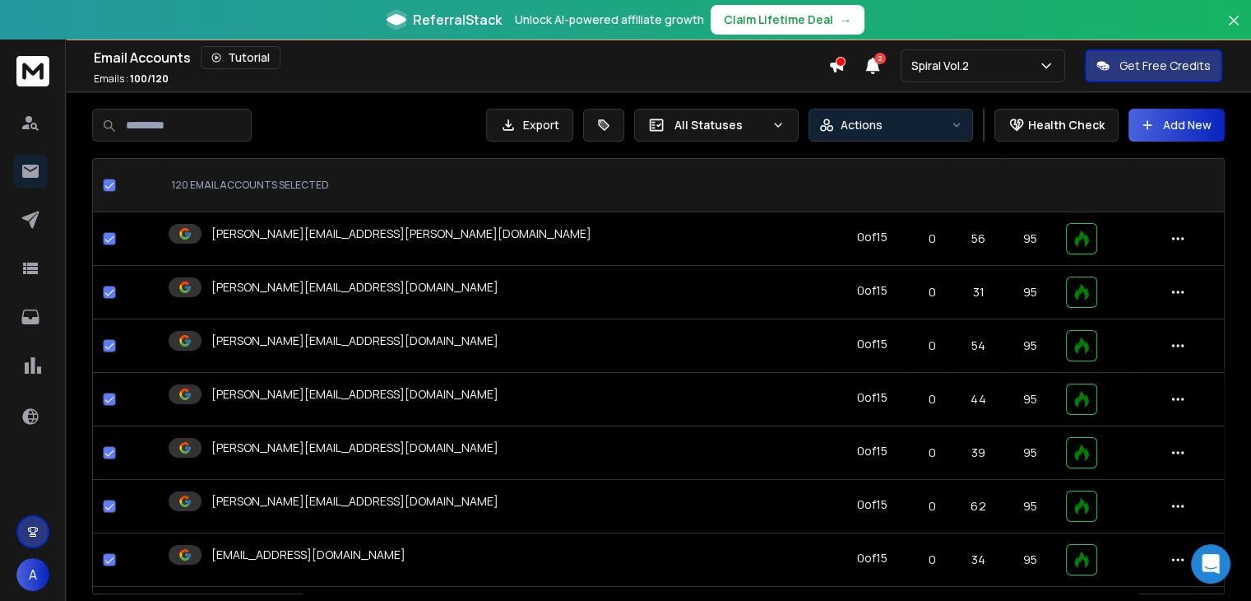
click at [929, 134] on button "Actions" at bounding box center [891, 125] width 165 height 33
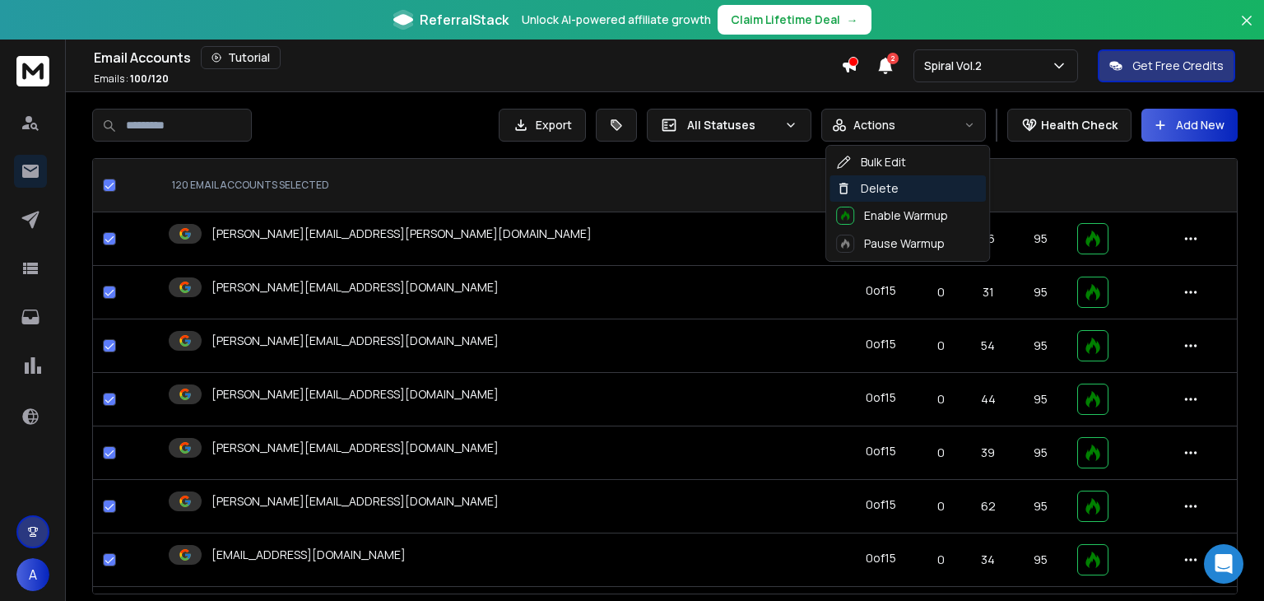
click at [908, 183] on div "Delete" at bounding box center [907, 188] width 156 height 26
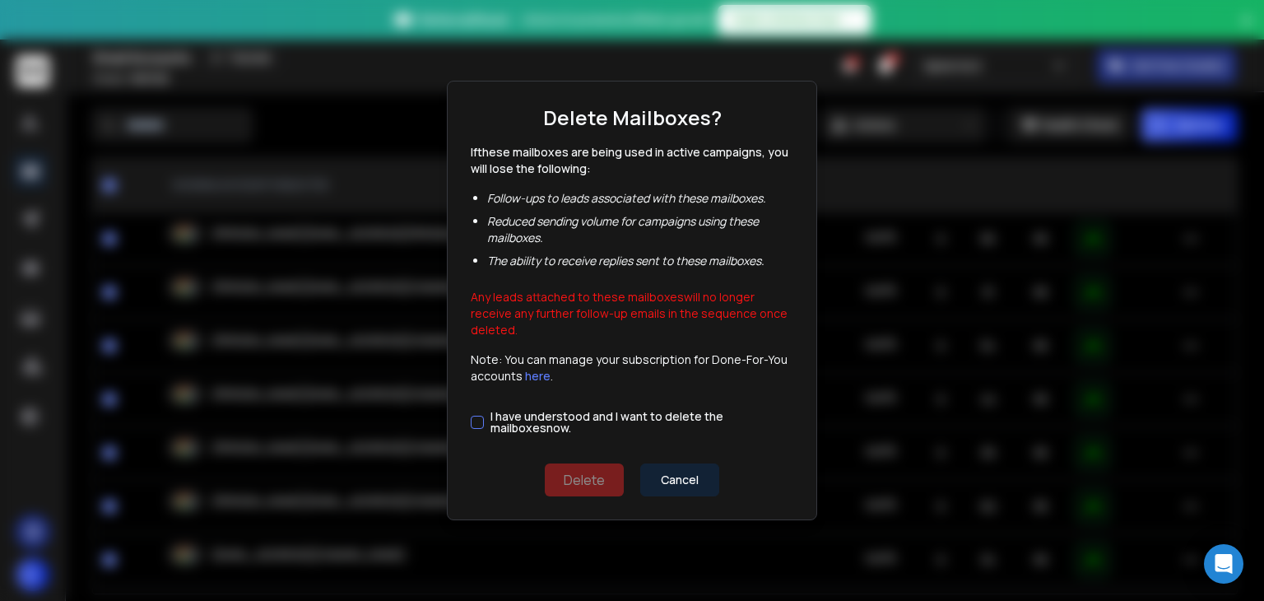
click at [476, 415] on button "I have understood and I want to delete the mailbox es now." at bounding box center [477, 421] width 13 height 13
click at [698, 463] on button "Cancel" at bounding box center [679, 479] width 79 height 33
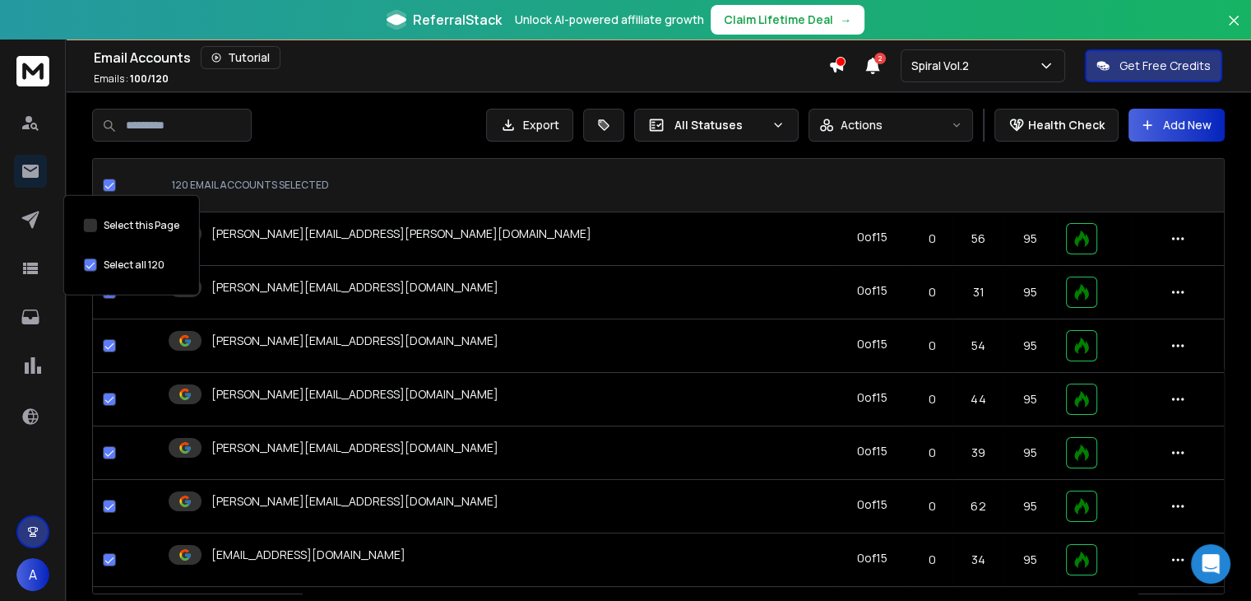
click at [105, 183] on button "Select this Page" at bounding box center [109, 185] width 13 height 13
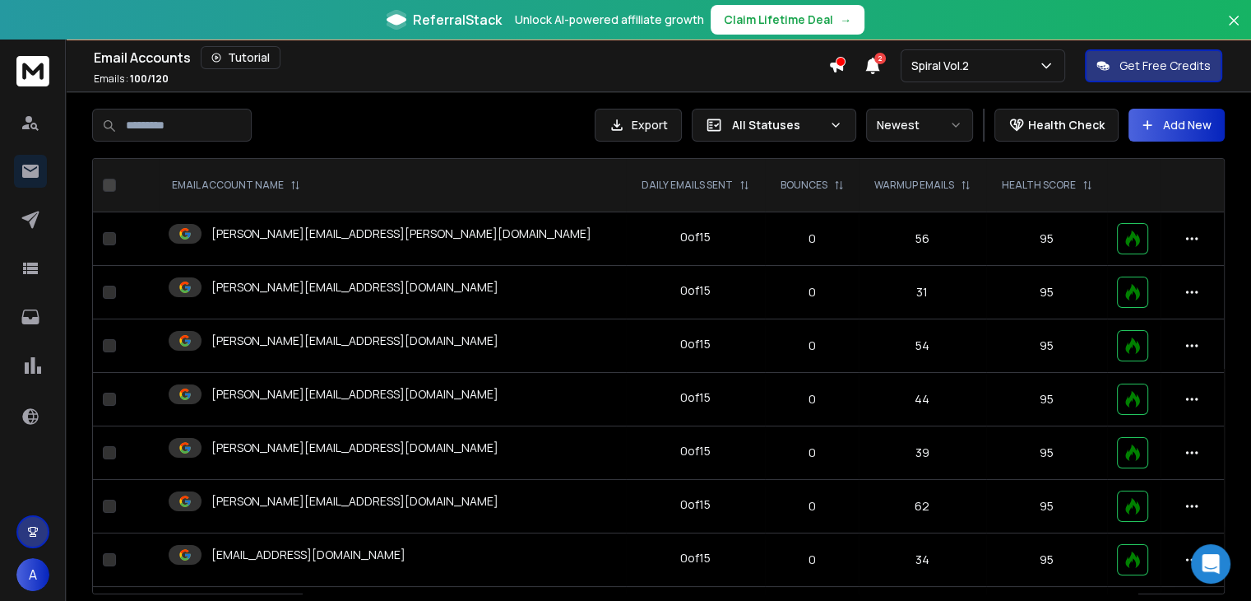
click at [393, 113] on div at bounding box center [338, 125] width 493 height 33
click at [962, 62] on p "Spiral Vol.2" at bounding box center [944, 66] width 64 height 16
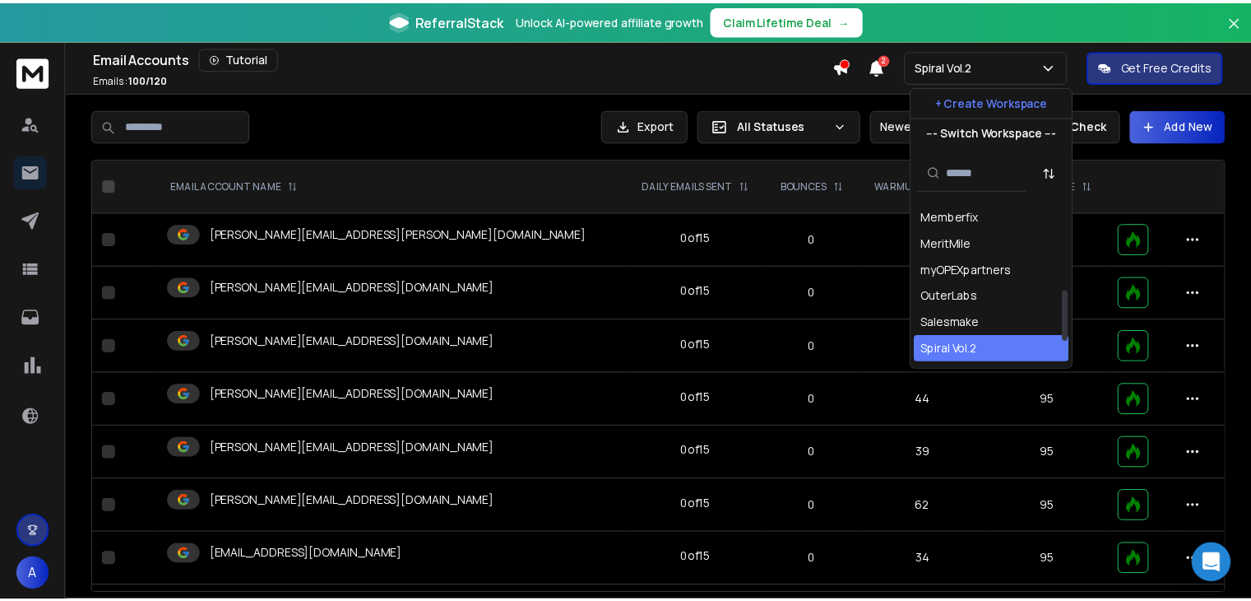
scroll to position [293, 0]
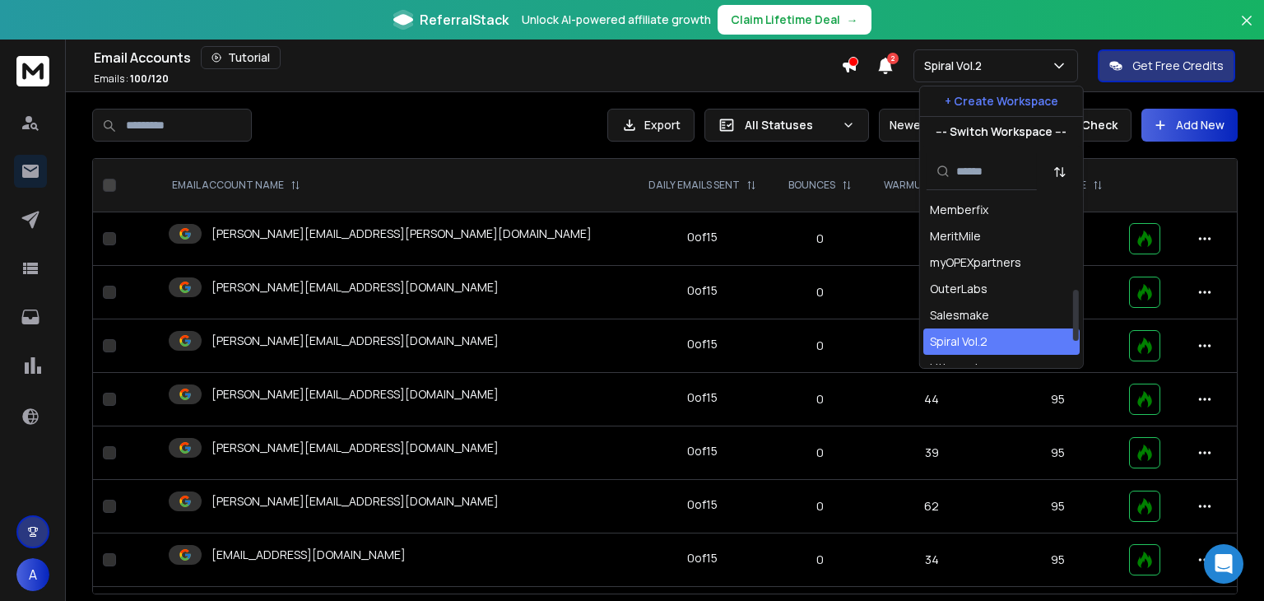
drag, startPoint x: 1079, startPoint y: 225, endPoint x: 1068, endPoint y: 299, distance: 74.1
click at [1073, 299] on div at bounding box center [1076, 315] width 6 height 51
click at [1024, 265] on div "myOPEXpartners" at bounding box center [1001, 262] width 156 height 26
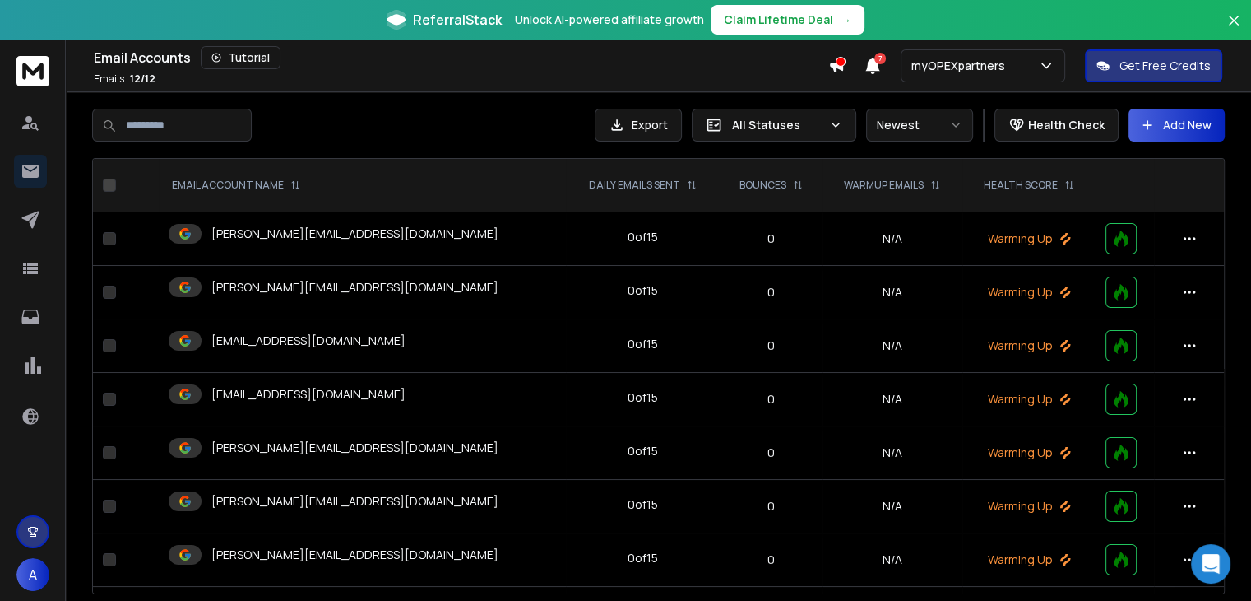
scroll to position [271, 0]
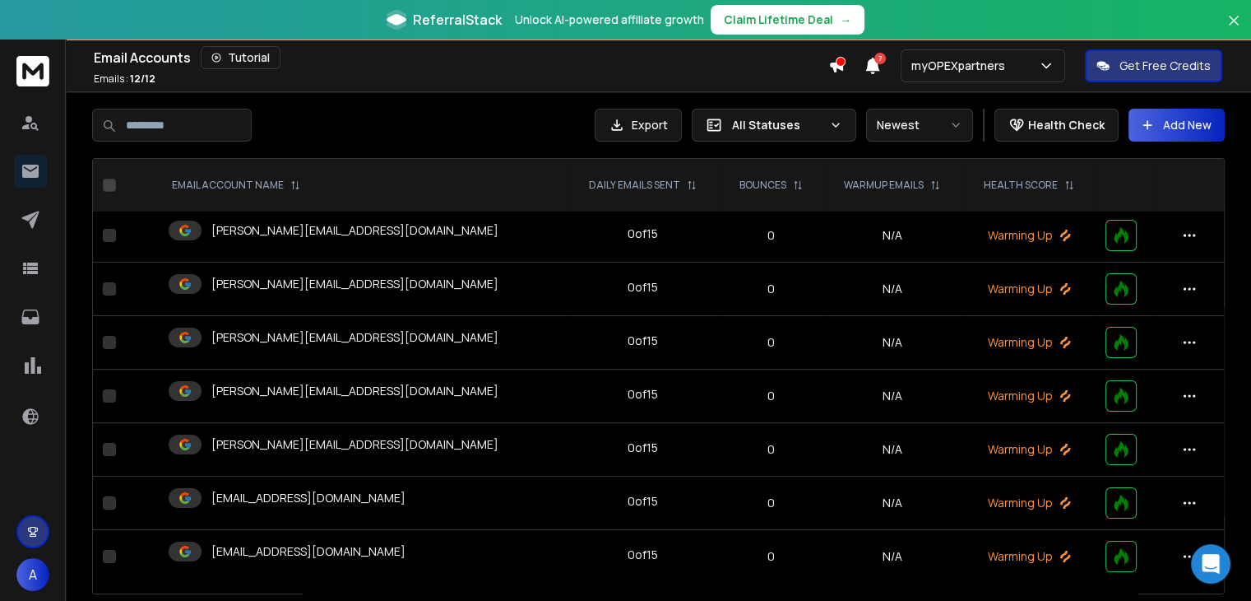
click at [546, 79] on div "Emails : 12 / 12" at bounding box center [461, 78] width 735 height 13
